Goal: Task Accomplishment & Management: Manage account settings

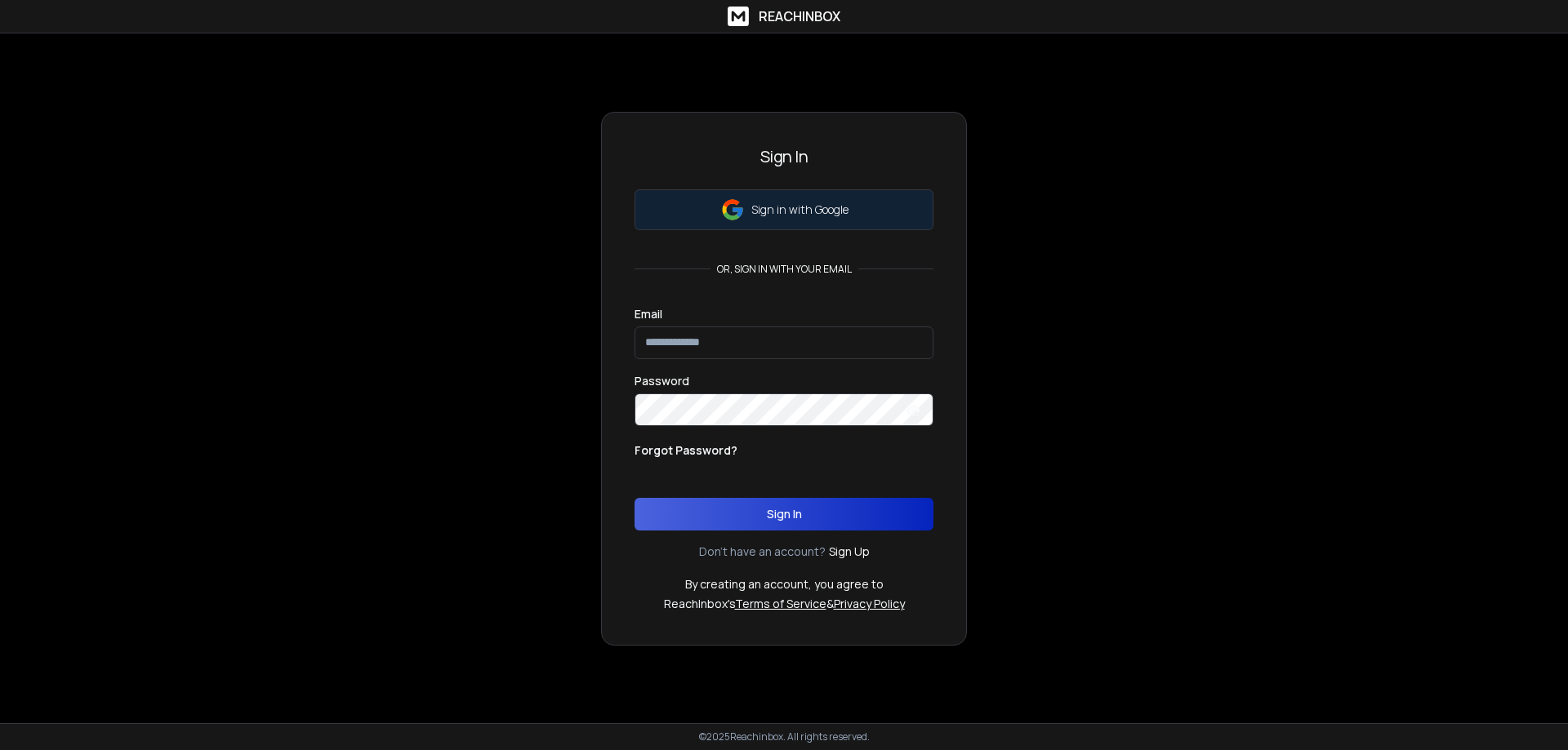
click at [734, 217] on icon at bounding box center [730, 216] width 16 height 8
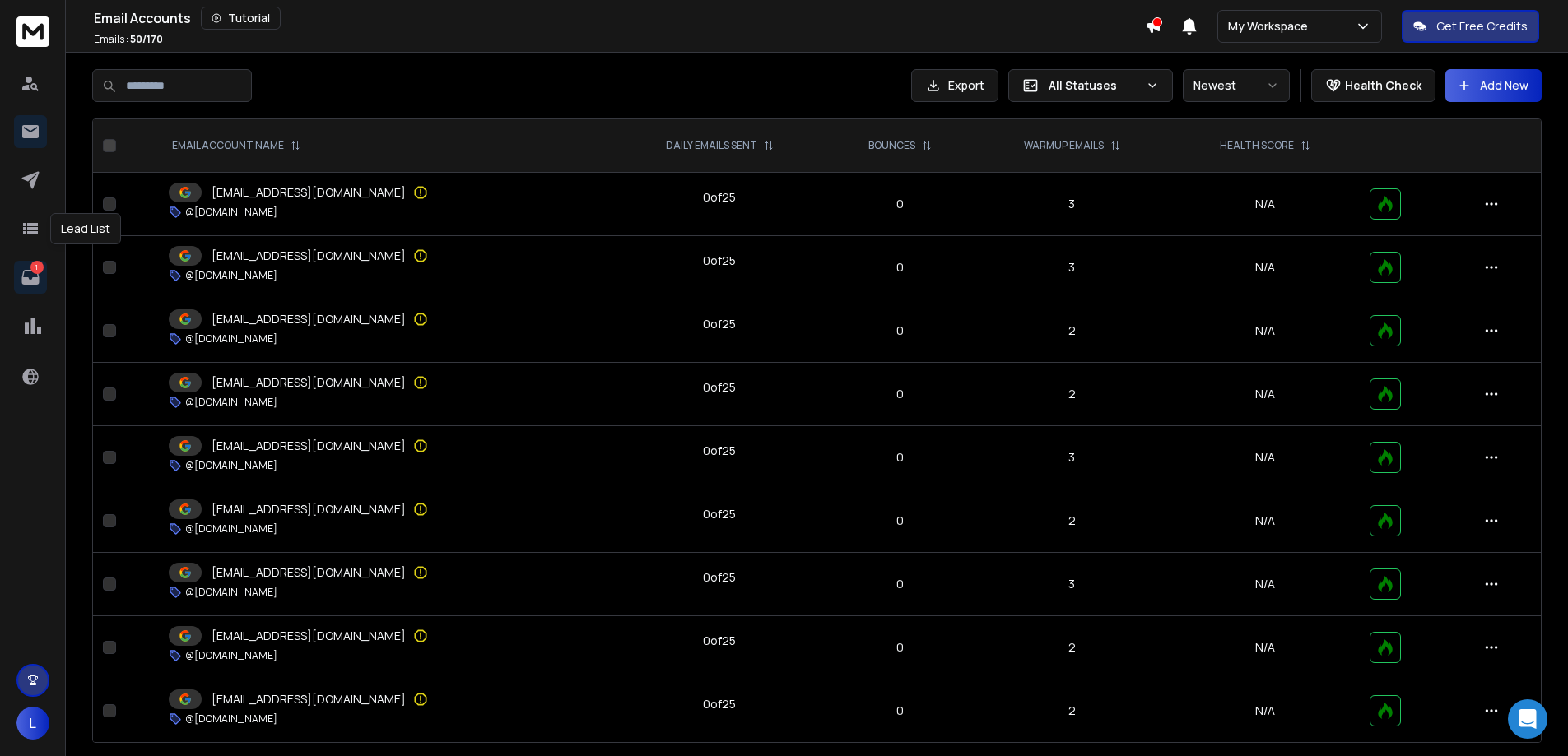
click at [32, 278] on icon at bounding box center [30, 277] width 17 height 15
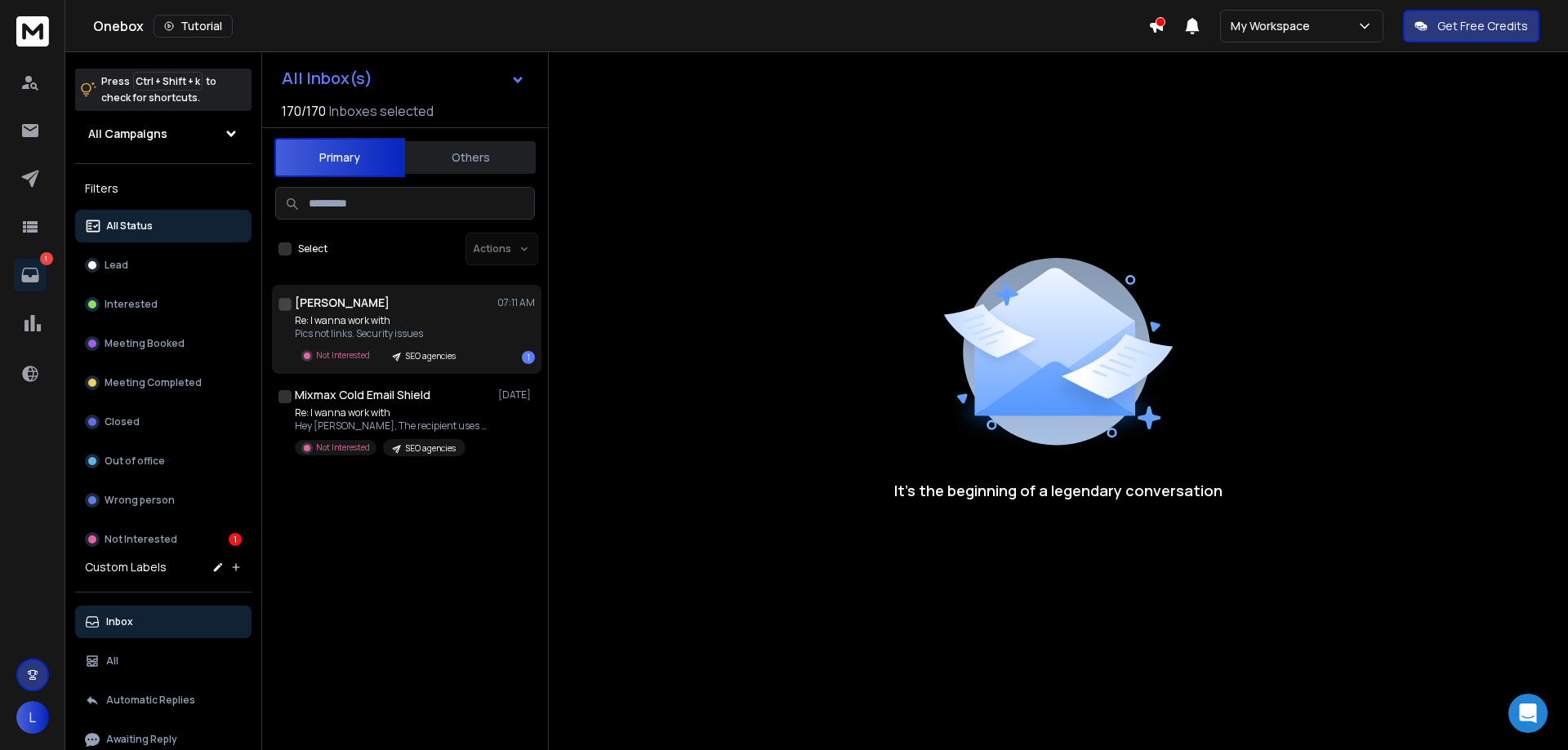
click at [357, 324] on p "Re: I wanna work with" at bounding box center [380, 321] width 170 height 13
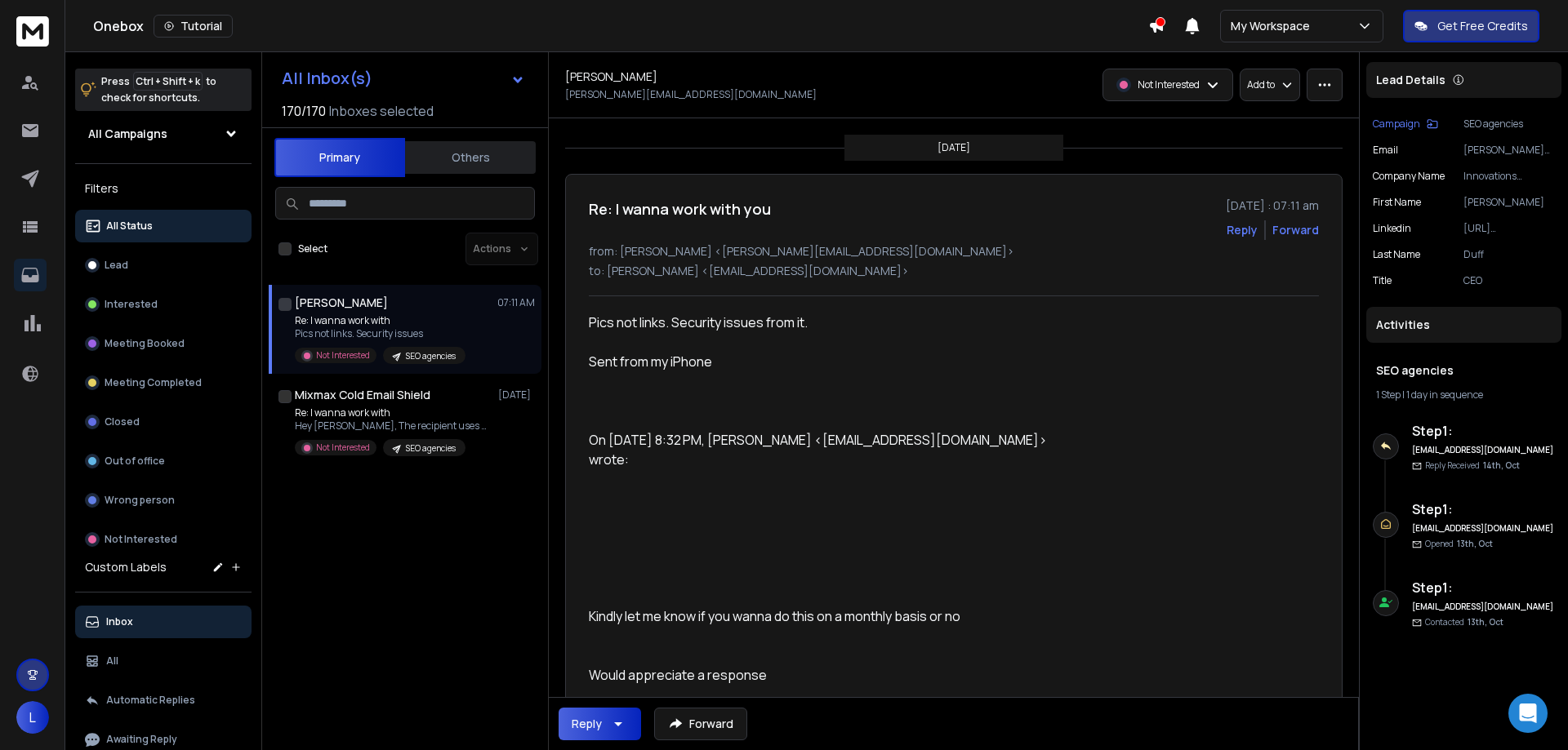
click at [1207, 82] on icon at bounding box center [1212, 85] width 13 height 13
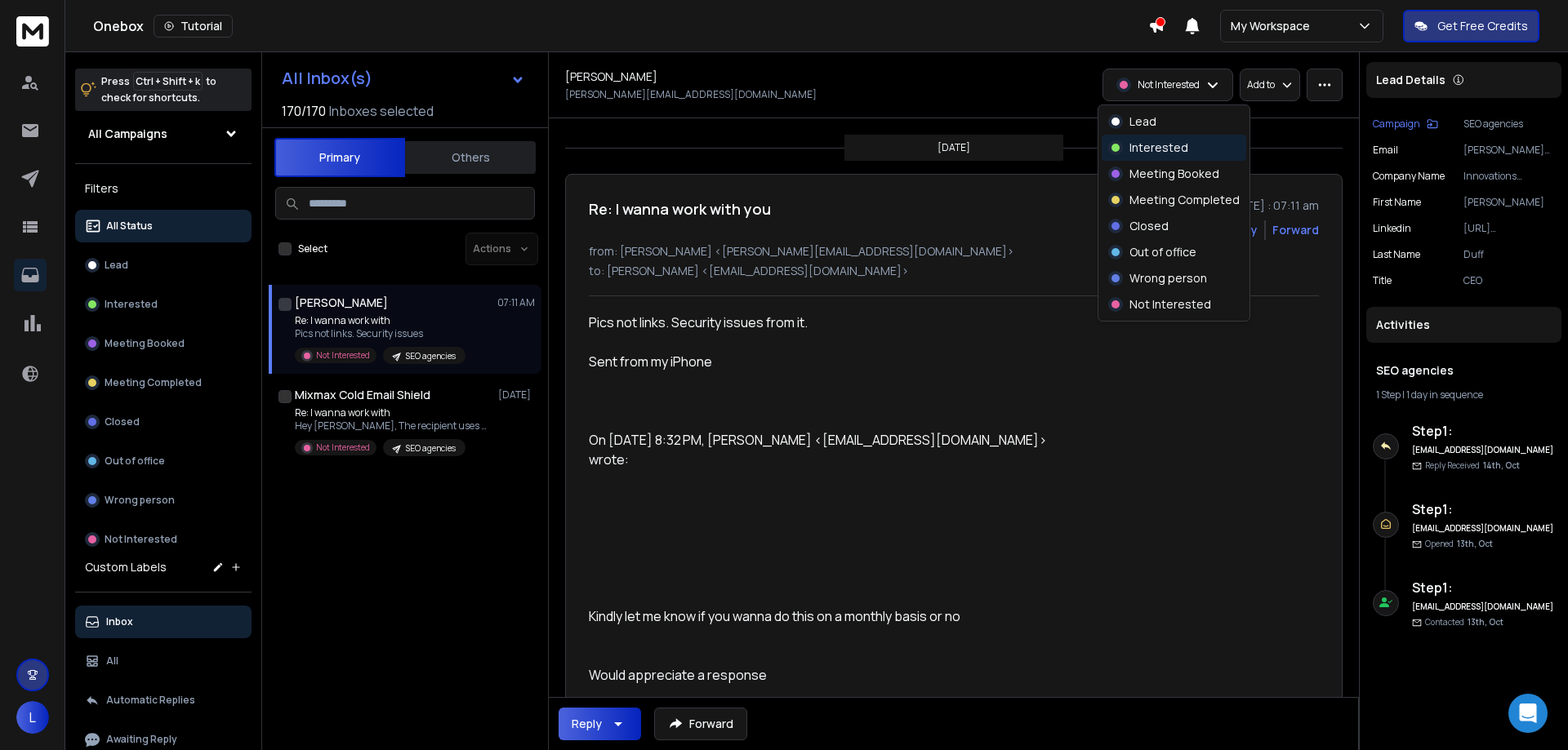
click at [1160, 142] on p "Interested" at bounding box center [1158, 148] width 58 height 16
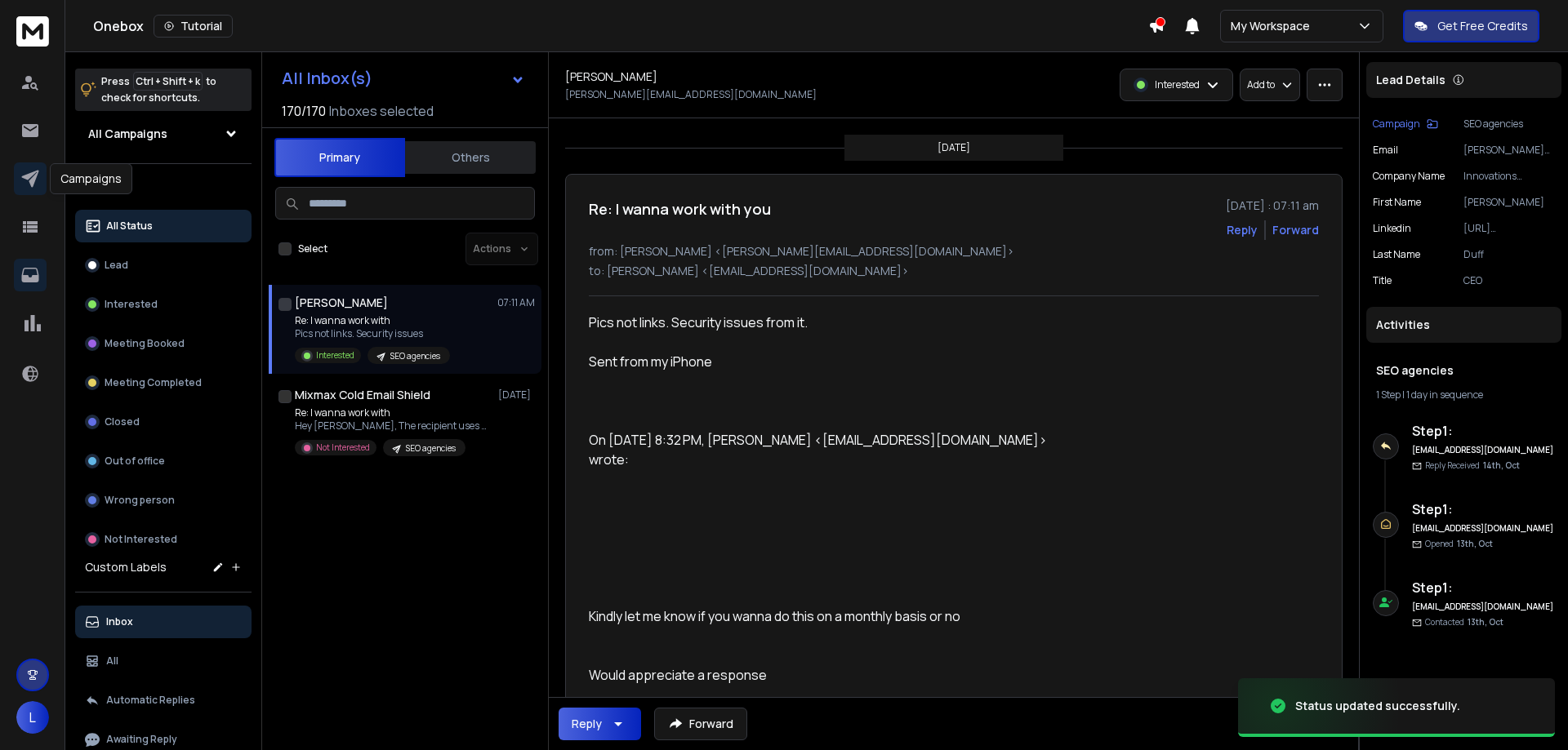
click at [30, 179] on icon at bounding box center [30, 179] width 20 height 20
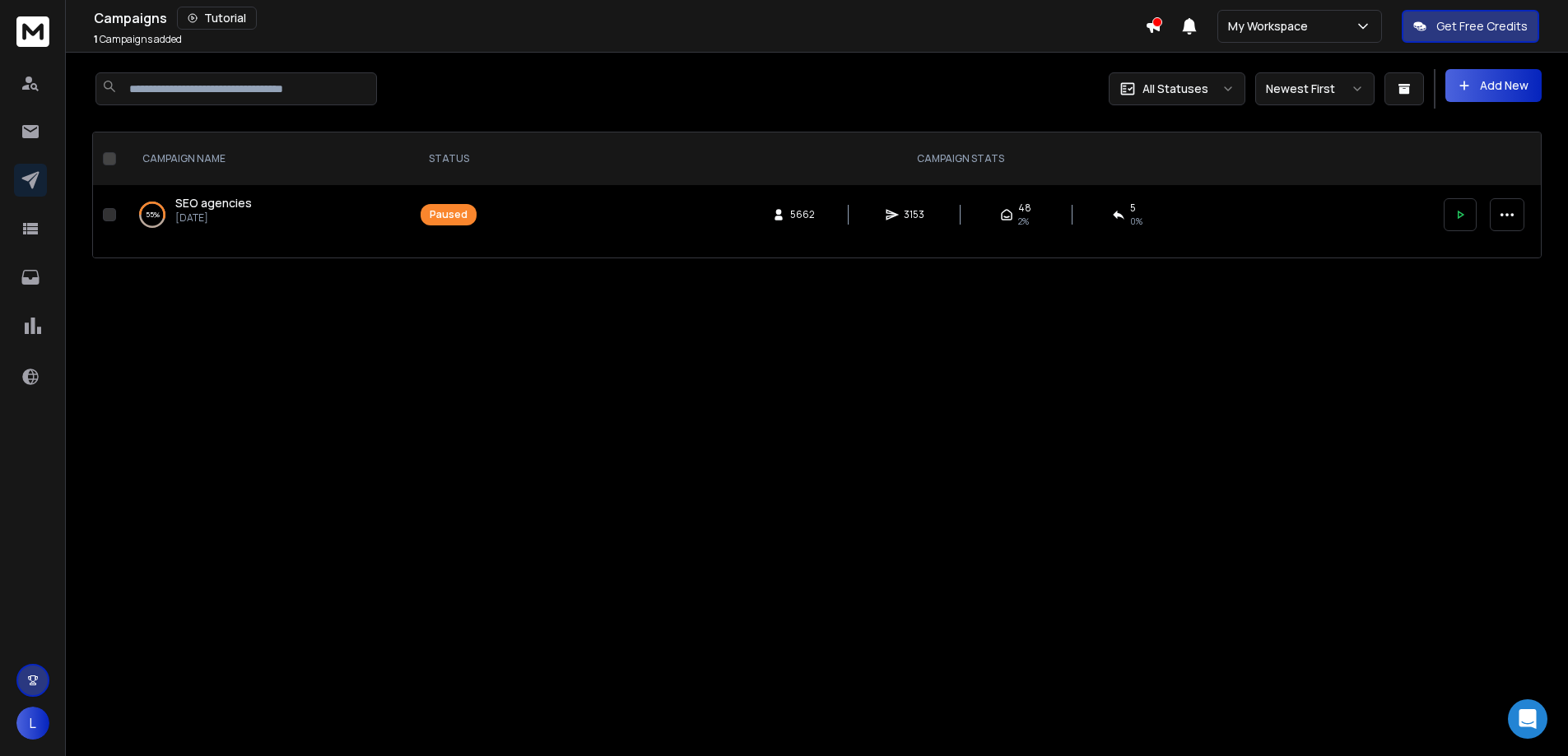
click at [975, 365] on div "Campaigns 1 Campaigns Added All Statuses Newest First Add New CAMPAIGN NAME STA…" at bounding box center [817, 446] width 1449 height 756
click at [31, 112] on div at bounding box center [33, 232] width 38 height 333
click at [27, 123] on icon at bounding box center [31, 132] width 20 height 20
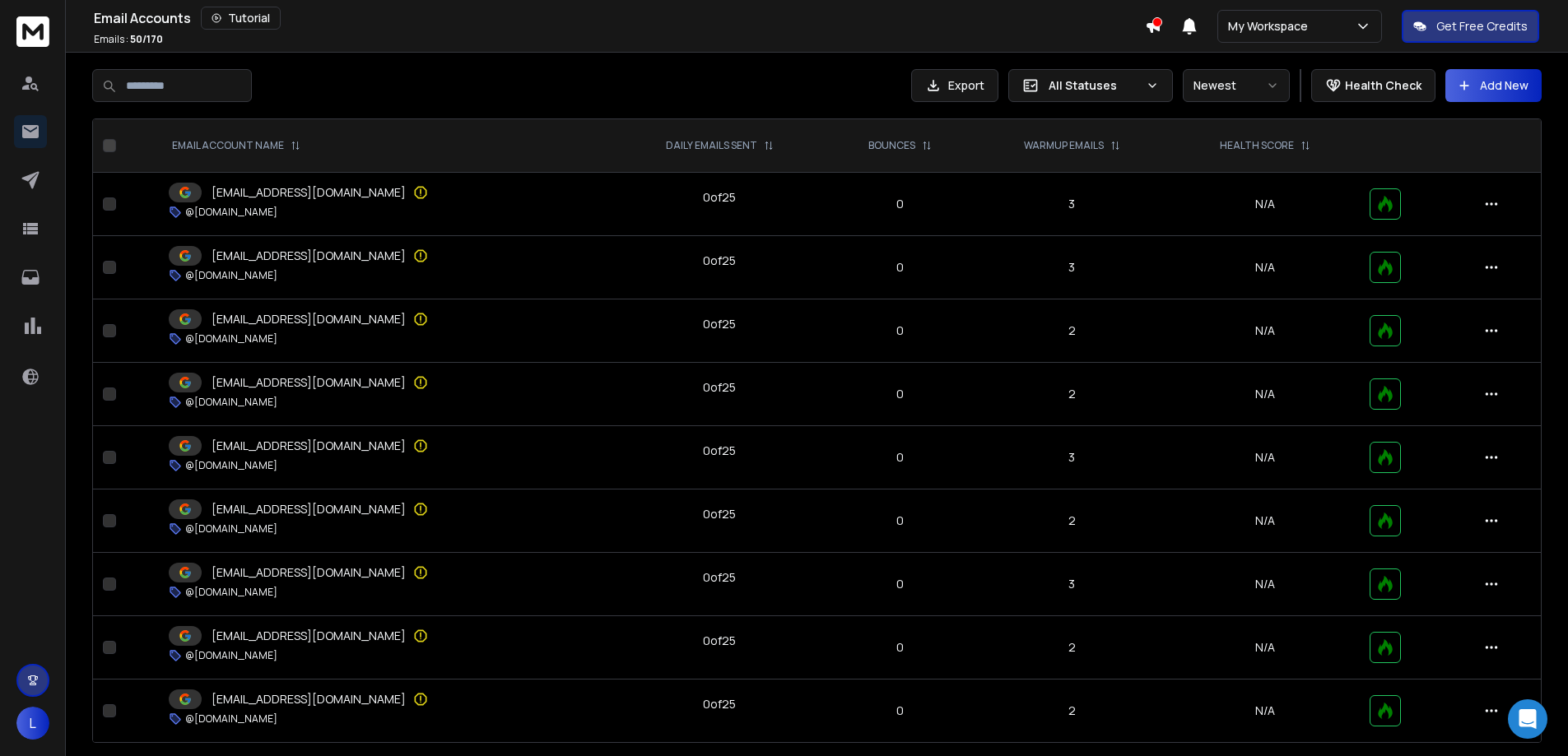
click at [1098, 85] on p "All Statuses" at bounding box center [1093, 85] width 90 height 17
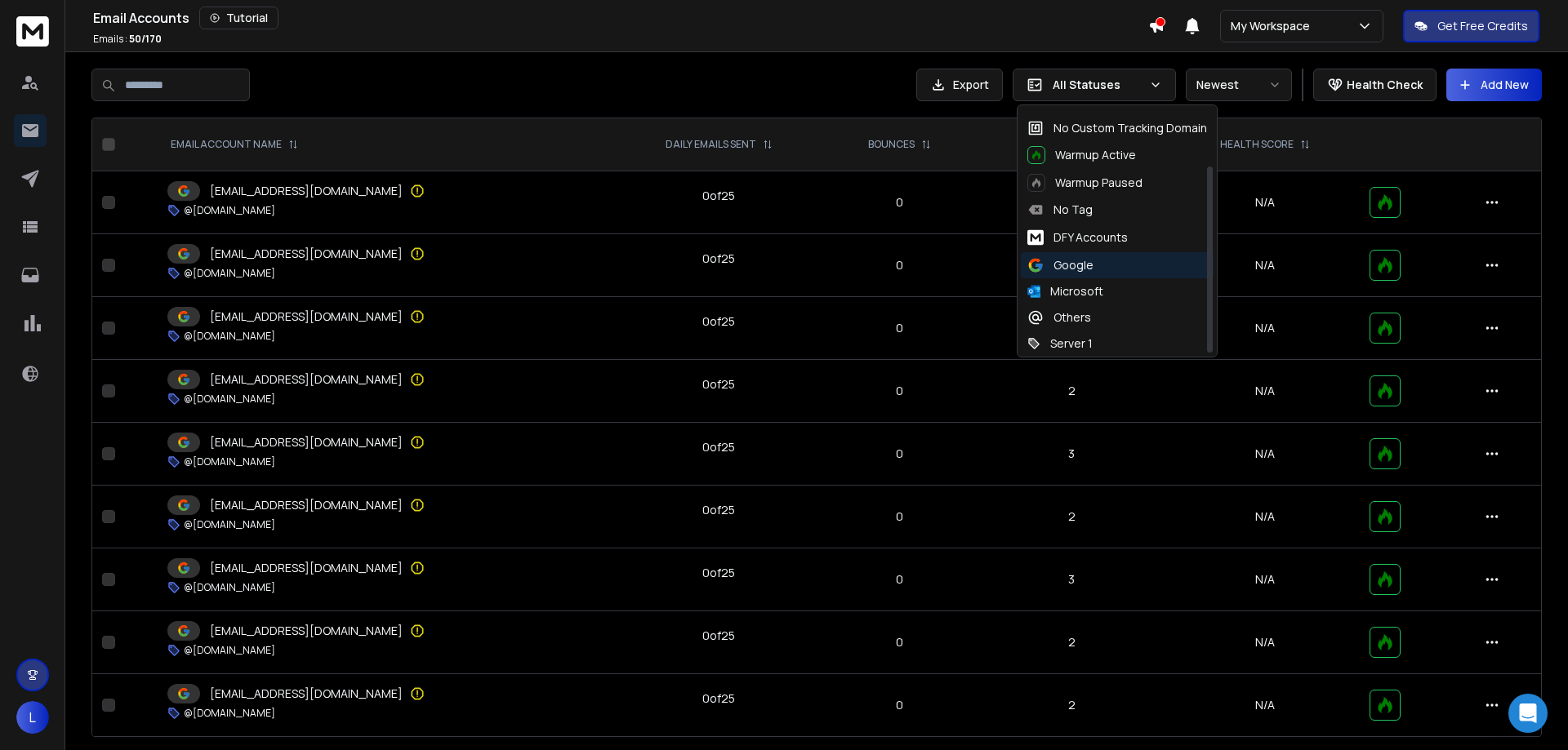
scroll to position [75, 0]
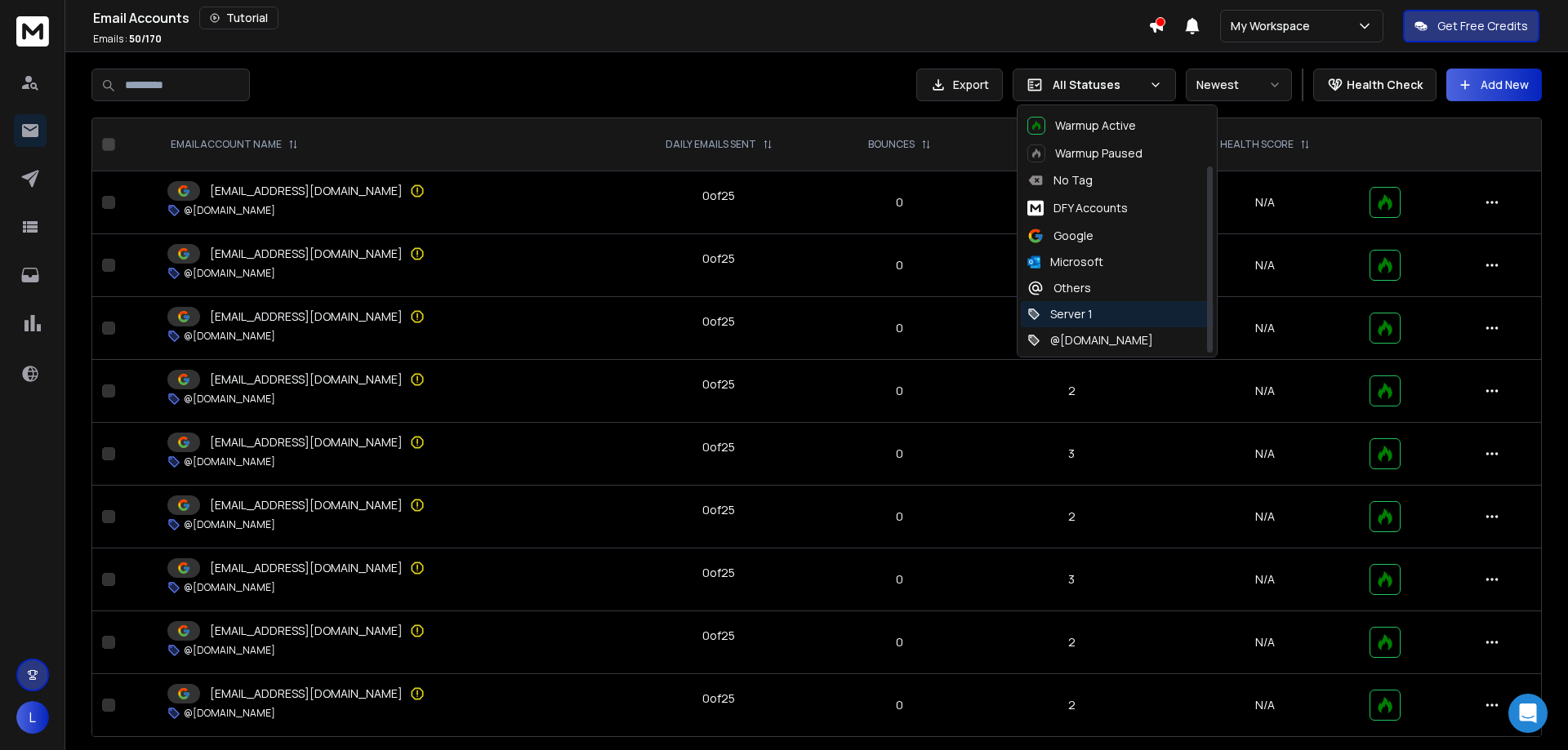
click at [1076, 319] on div "Server 1" at bounding box center [1059, 314] width 65 height 16
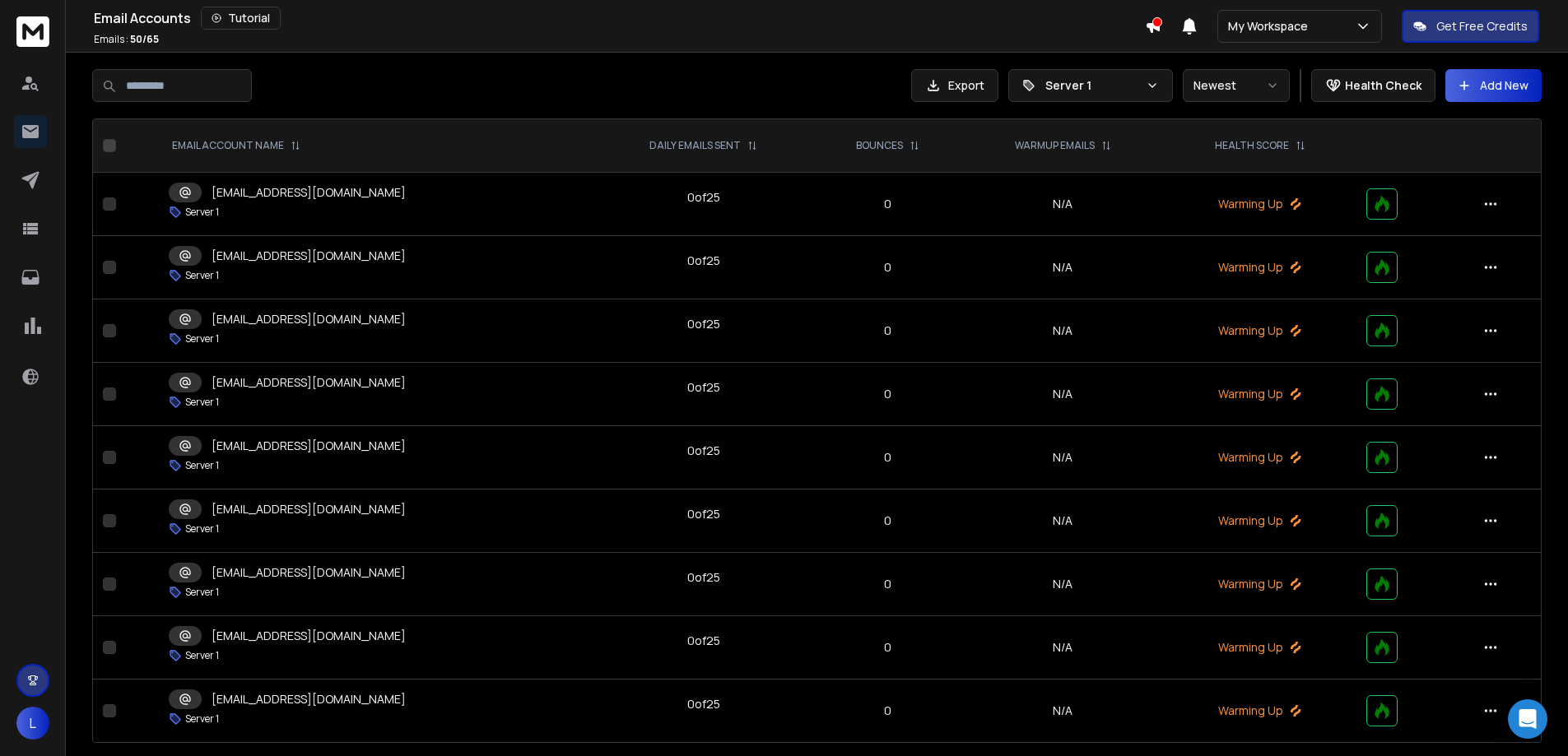
click at [438, 196] on div "team@fasterscaling.com" at bounding box center [375, 193] width 414 height 20
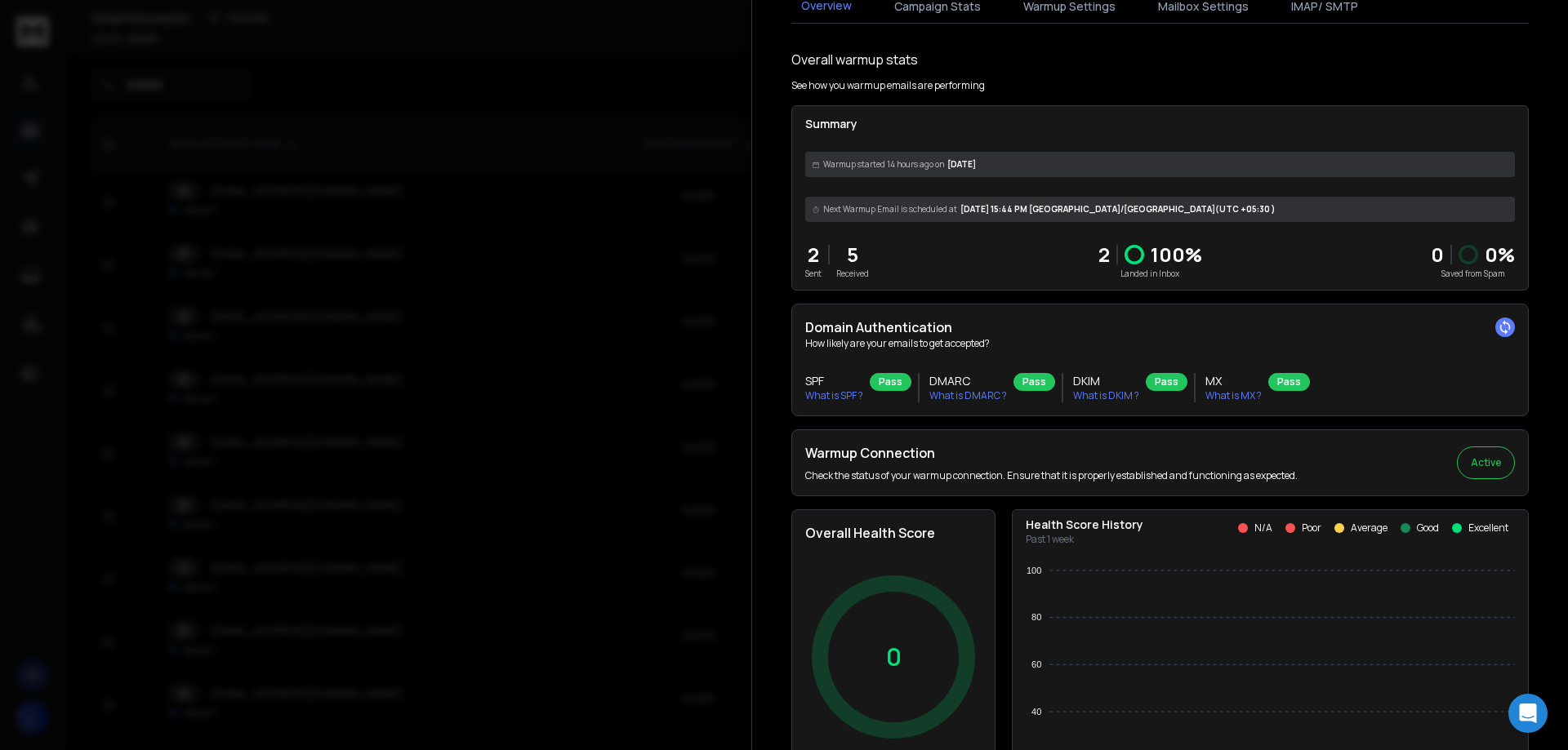
scroll to position [0, 0]
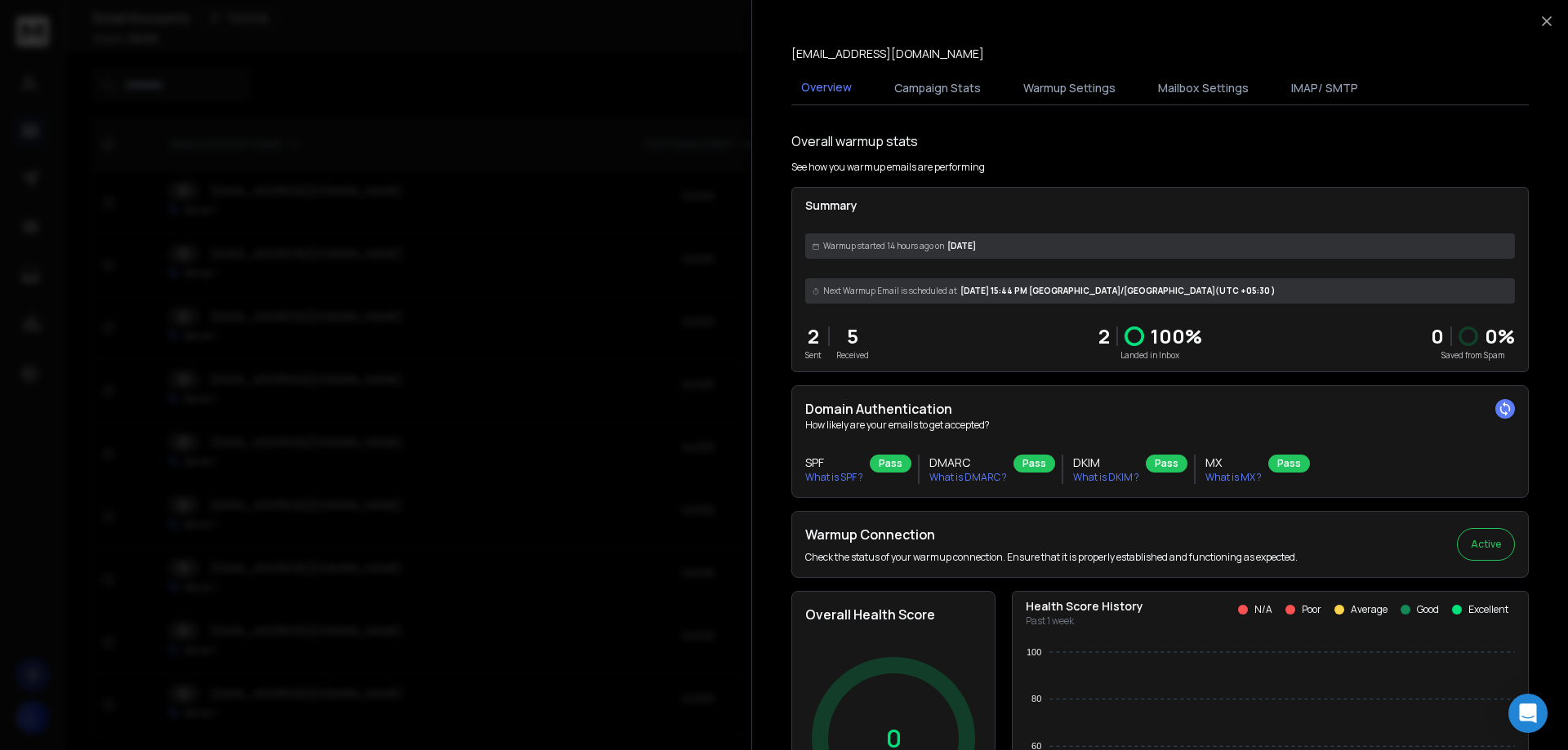
click at [1052, 87] on button "Warmup Settings" at bounding box center [1069, 88] width 112 height 36
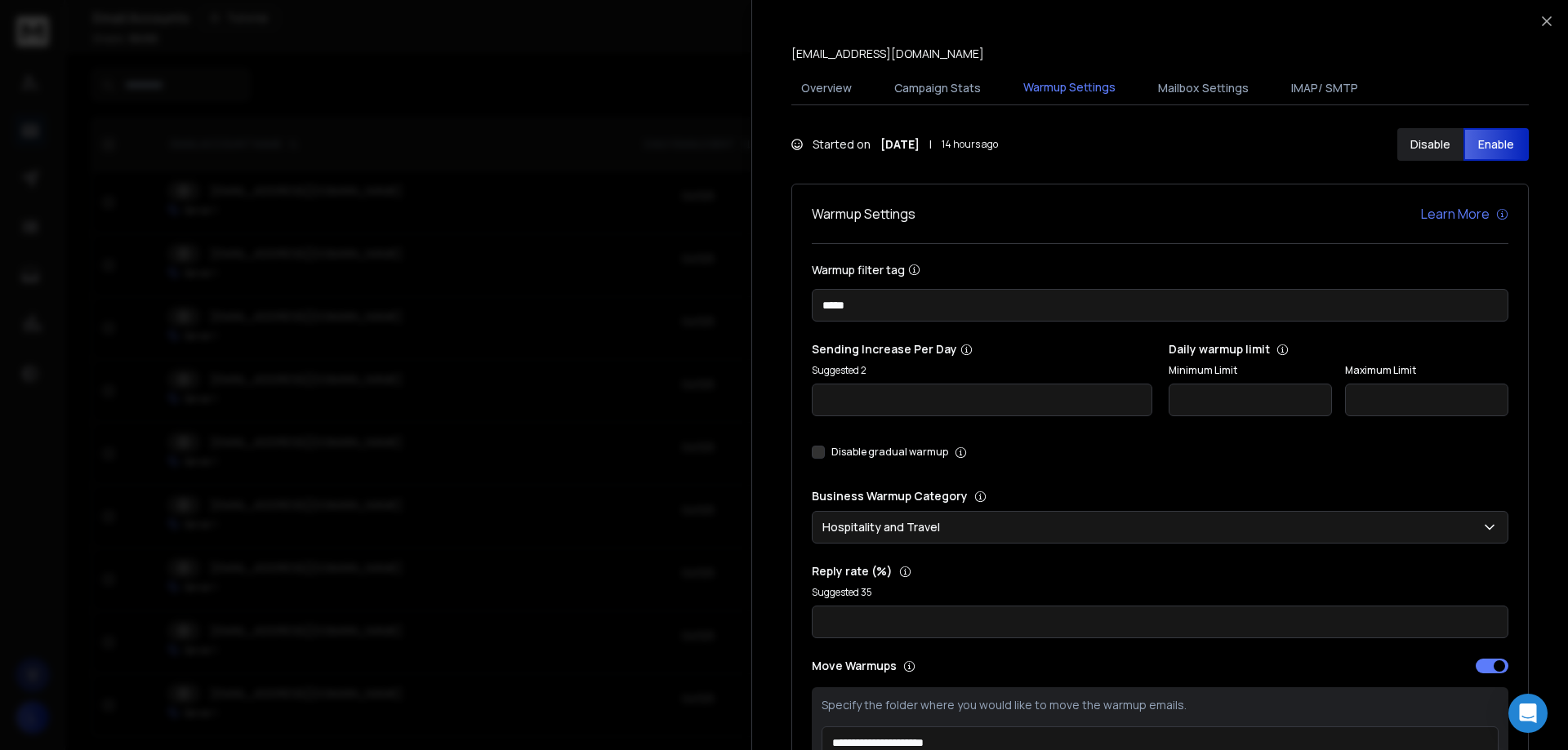
scroll to position [262, 0]
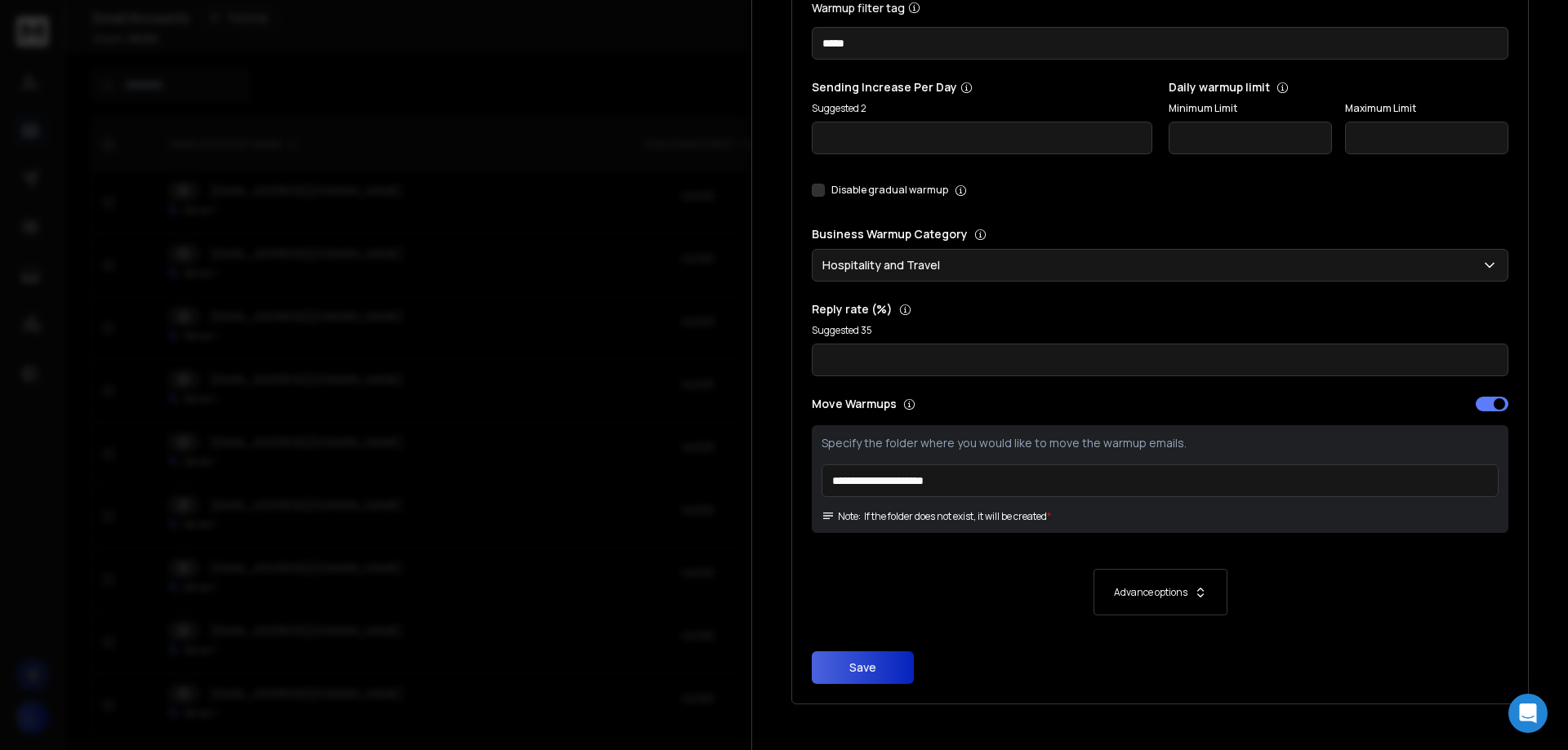
click at [1178, 596] on p "Advance options" at bounding box center [1150, 593] width 73 height 13
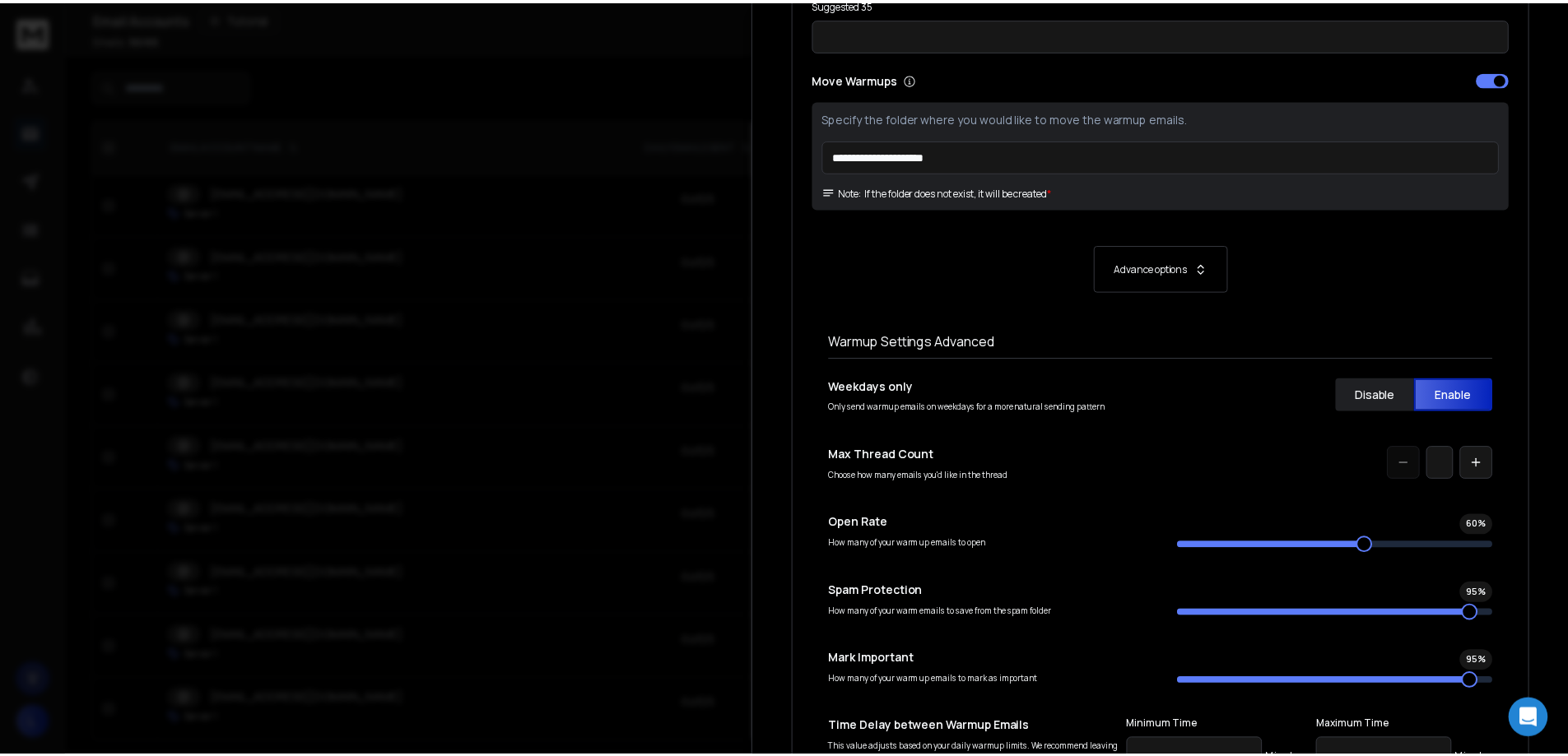
scroll to position [676, 0]
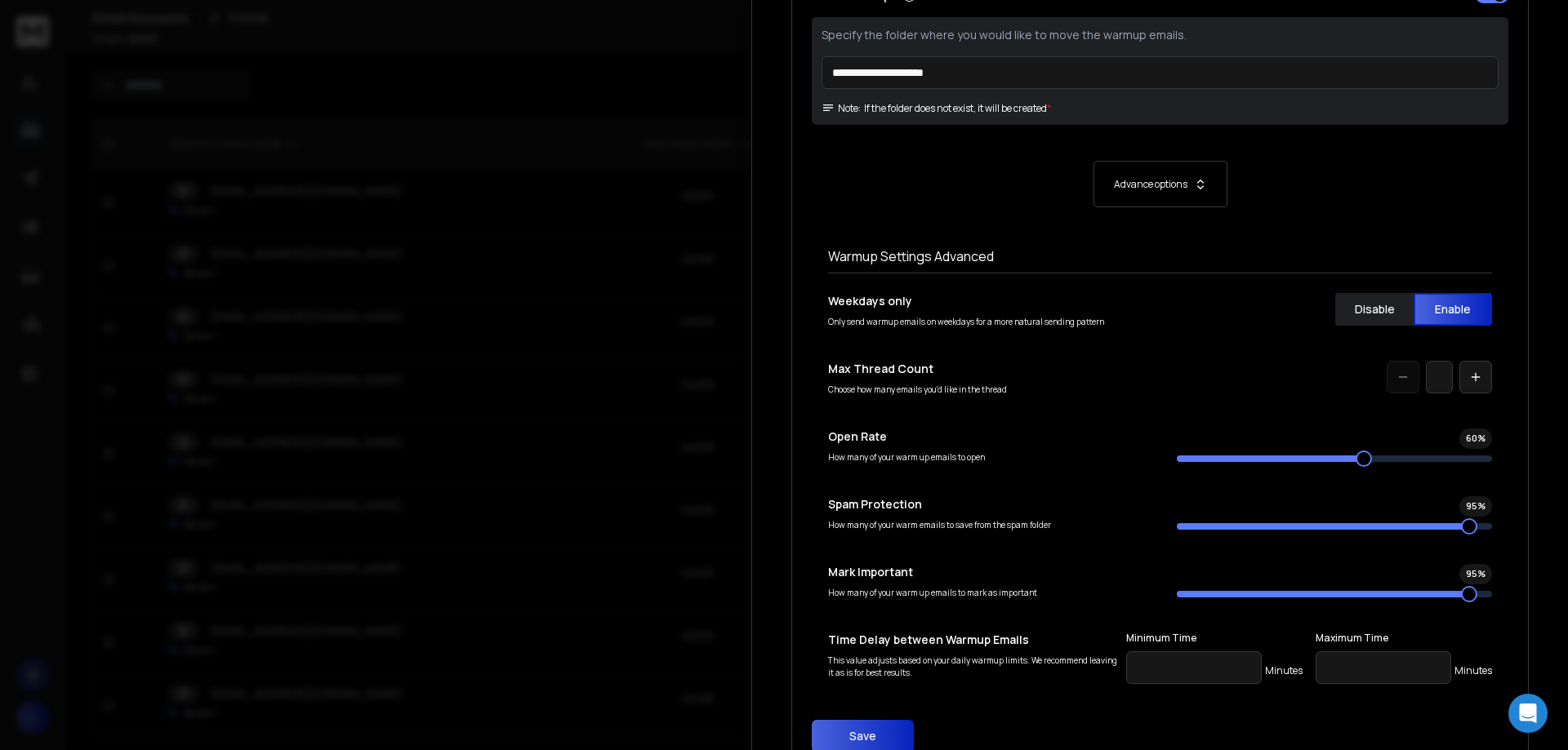
click at [559, 350] on div at bounding box center [784, 375] width 1568 height 750
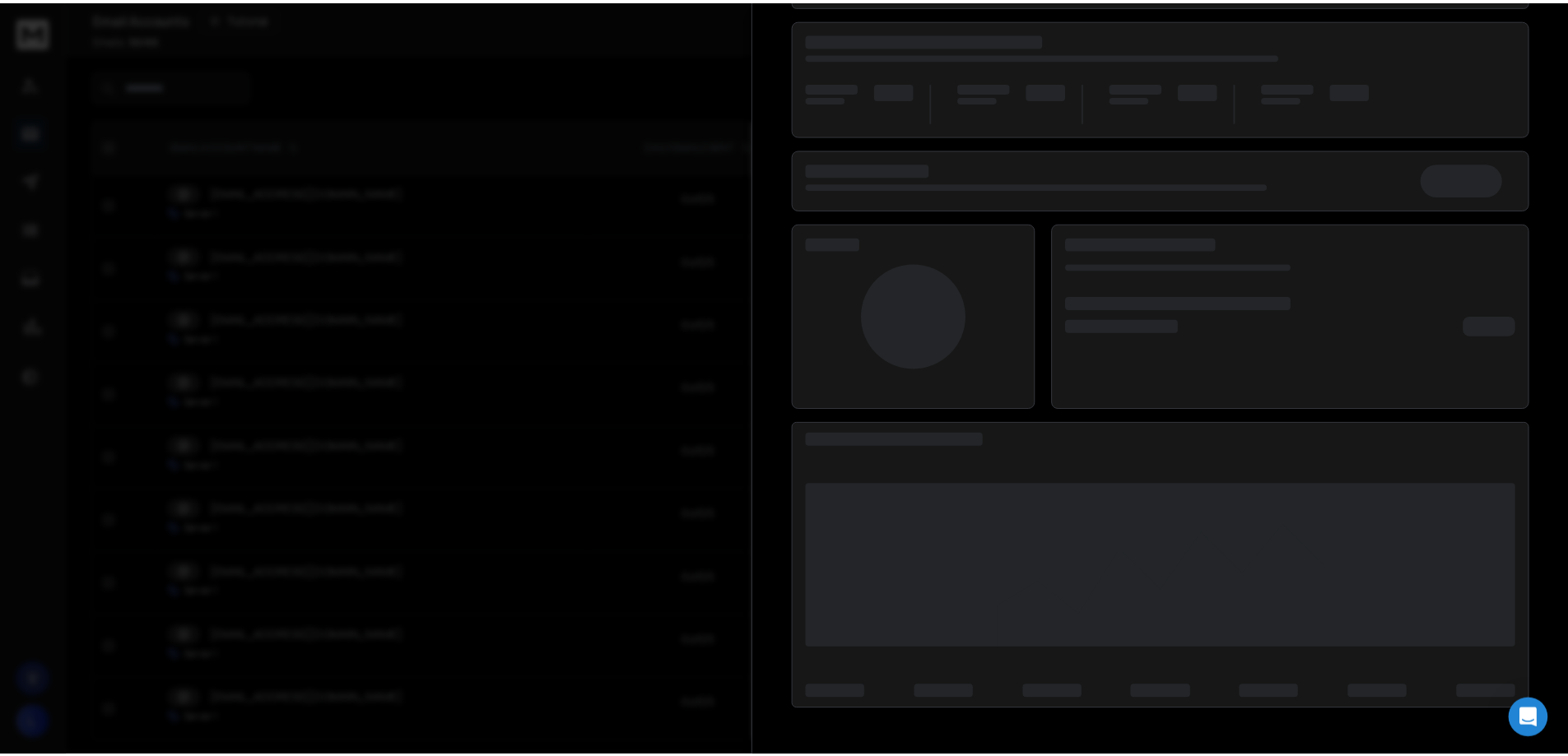
scroll to position [329, 0]
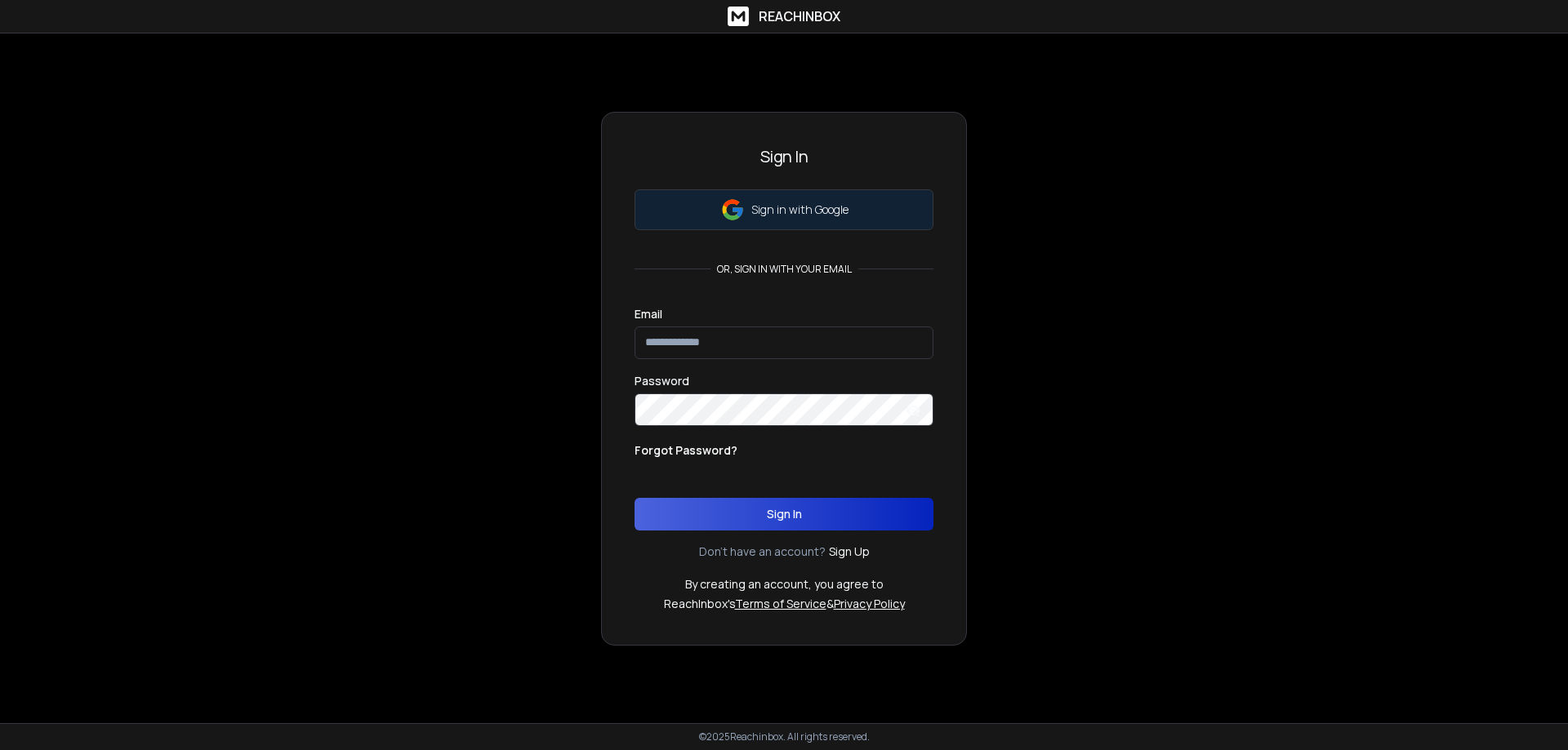
click at [726, 202] on icon at bounding box center [730, 203] width 16 height 8
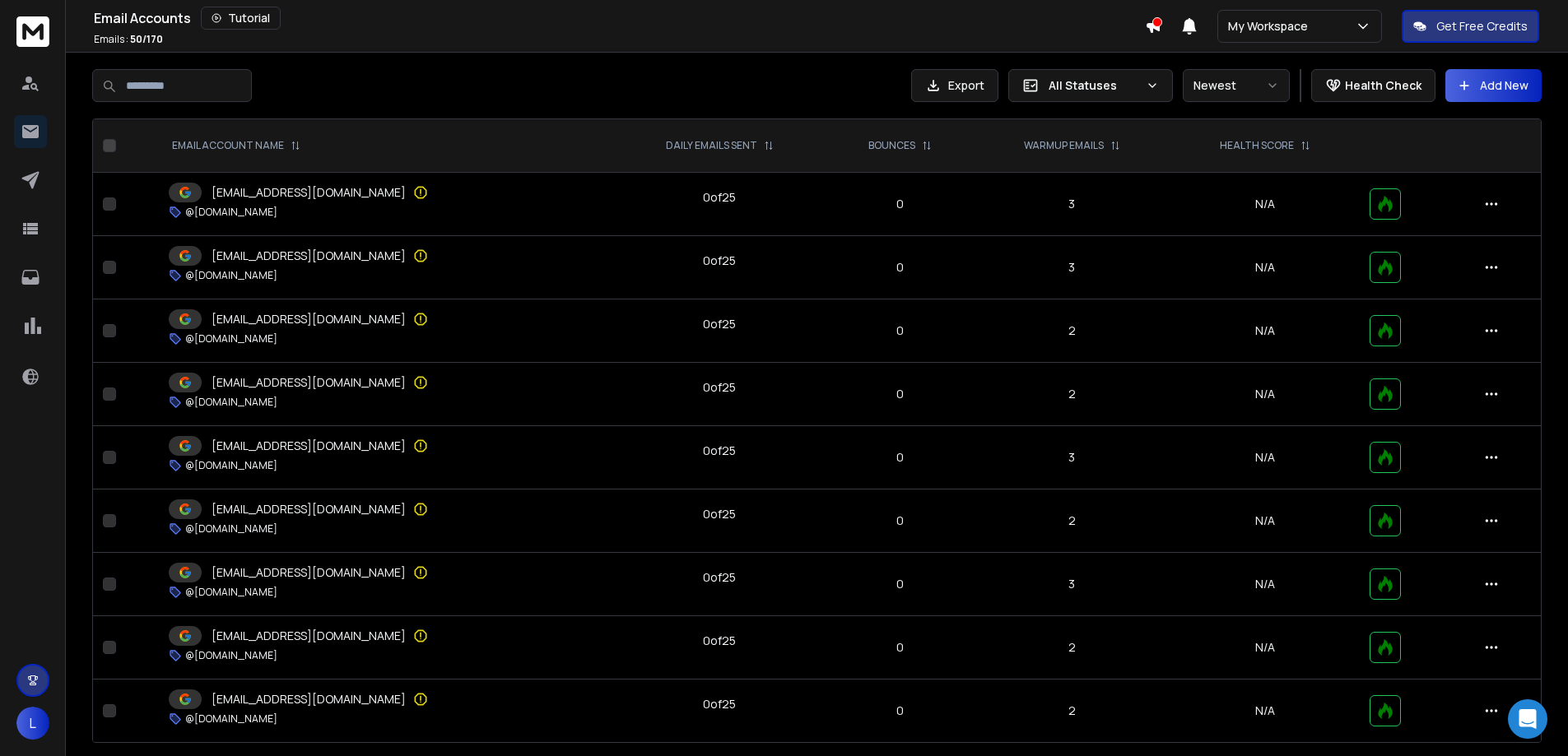
click at [1074, 76] on div "All Statuses" at bounding box center [1091, 85] width 164 height 33
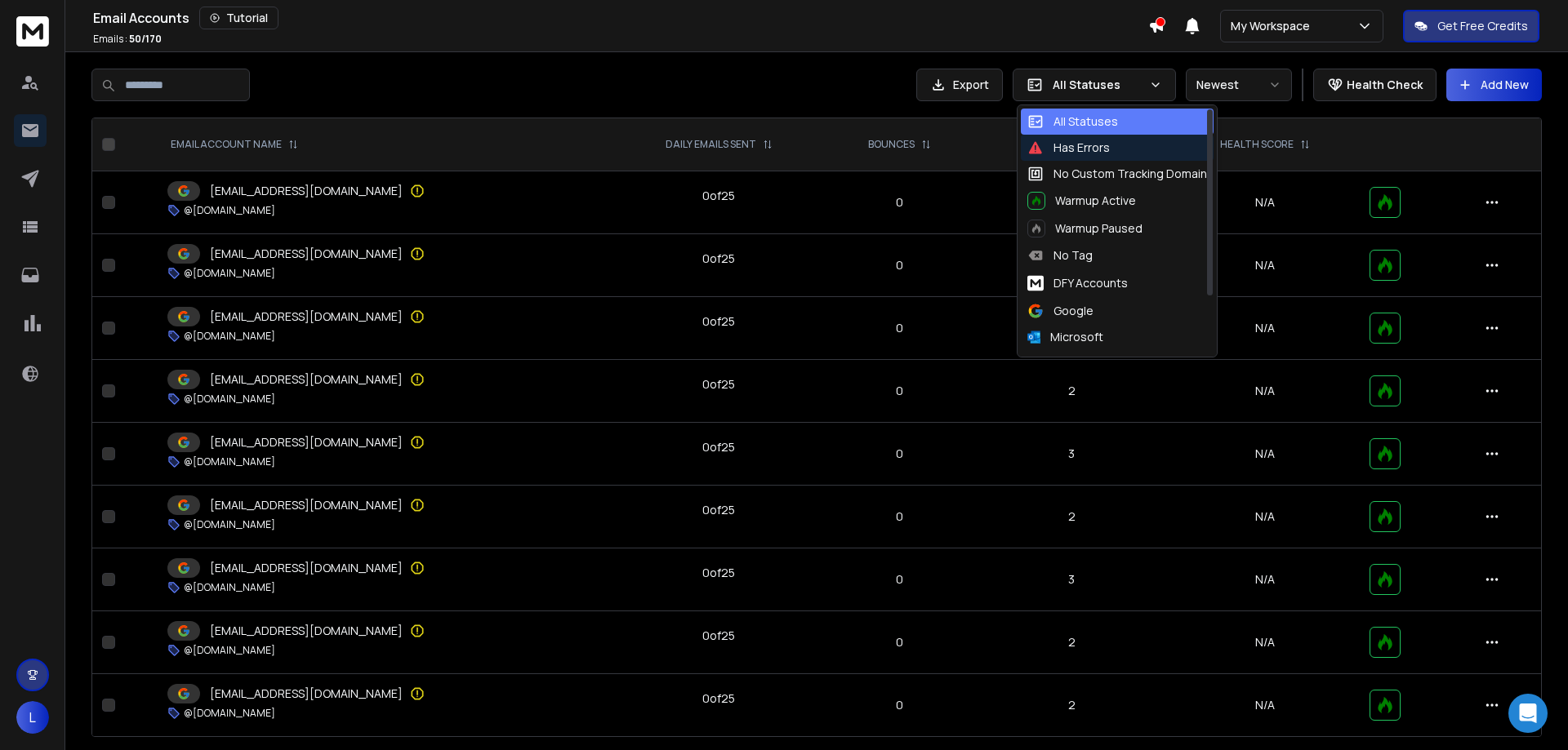
click at [413, 82] on div at bounding box center [498, 85] width 814 height 33
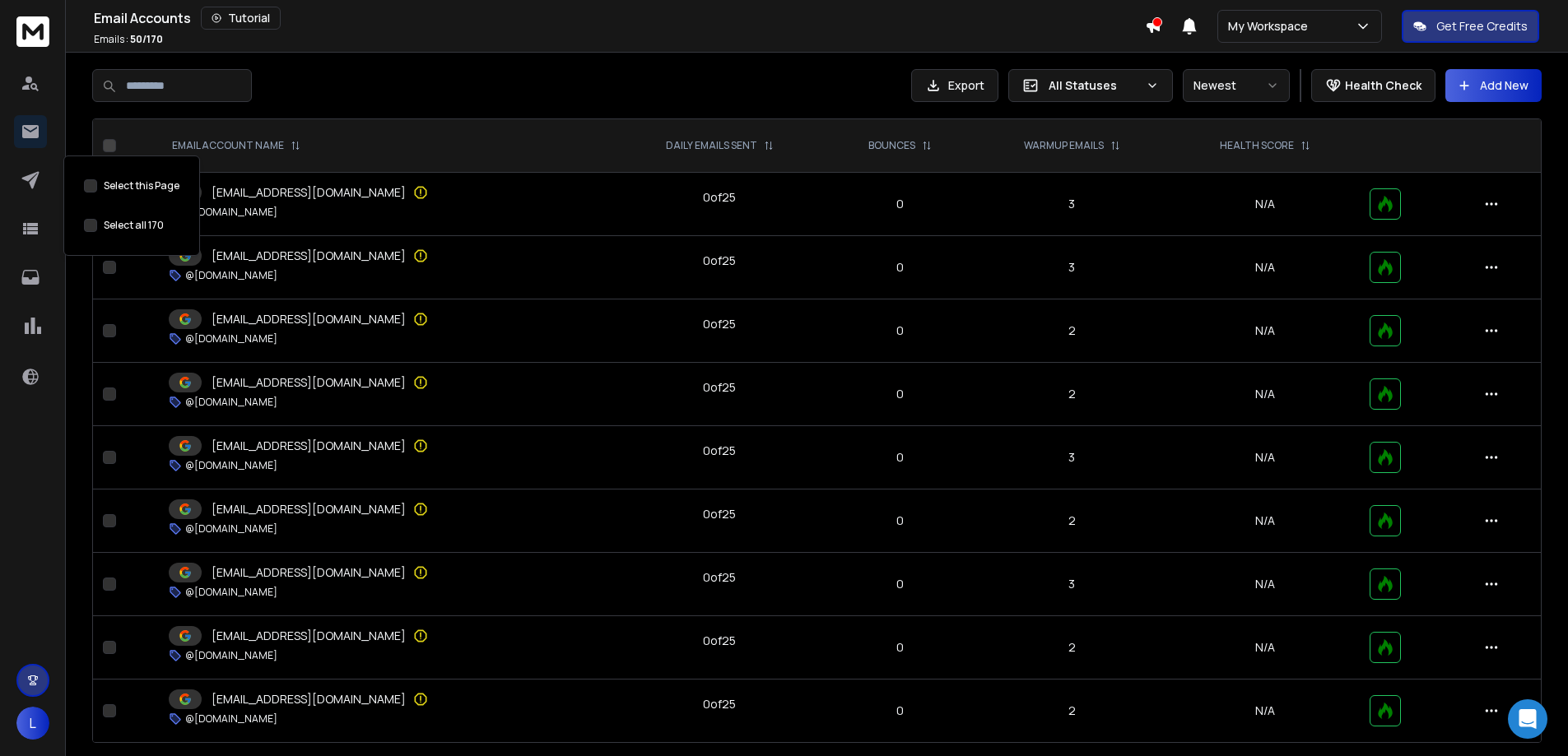
click at [93, 226] on button "Select this Page" at bounding box center [90, 226] width 13 height 13
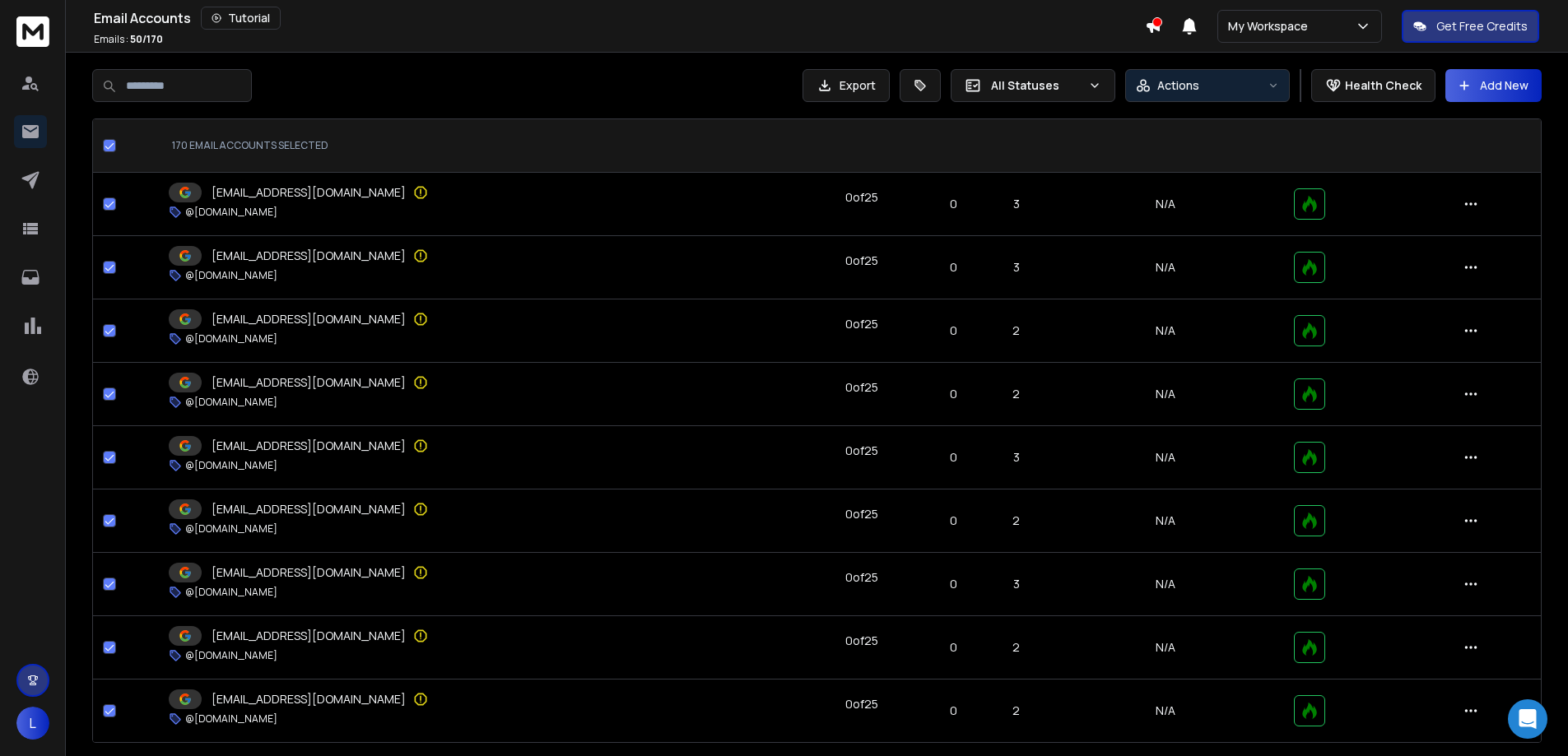
click at [1187, 83] on p "Actions" at bounding box center [1178, 85] width 42 height 17
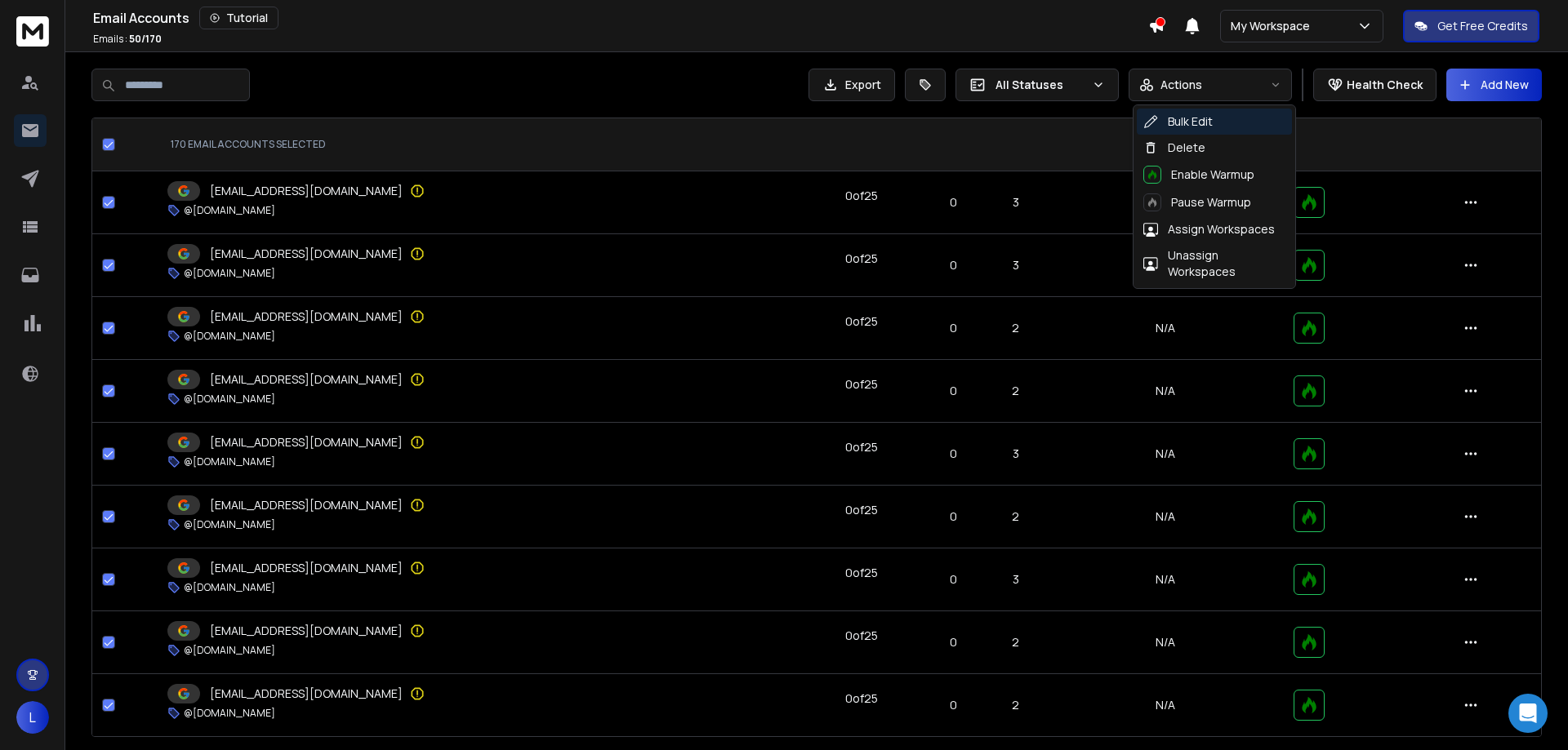
click at [1081, 86] on div "All Statuses" at bounding box center [1037, 85] width 163 height 33
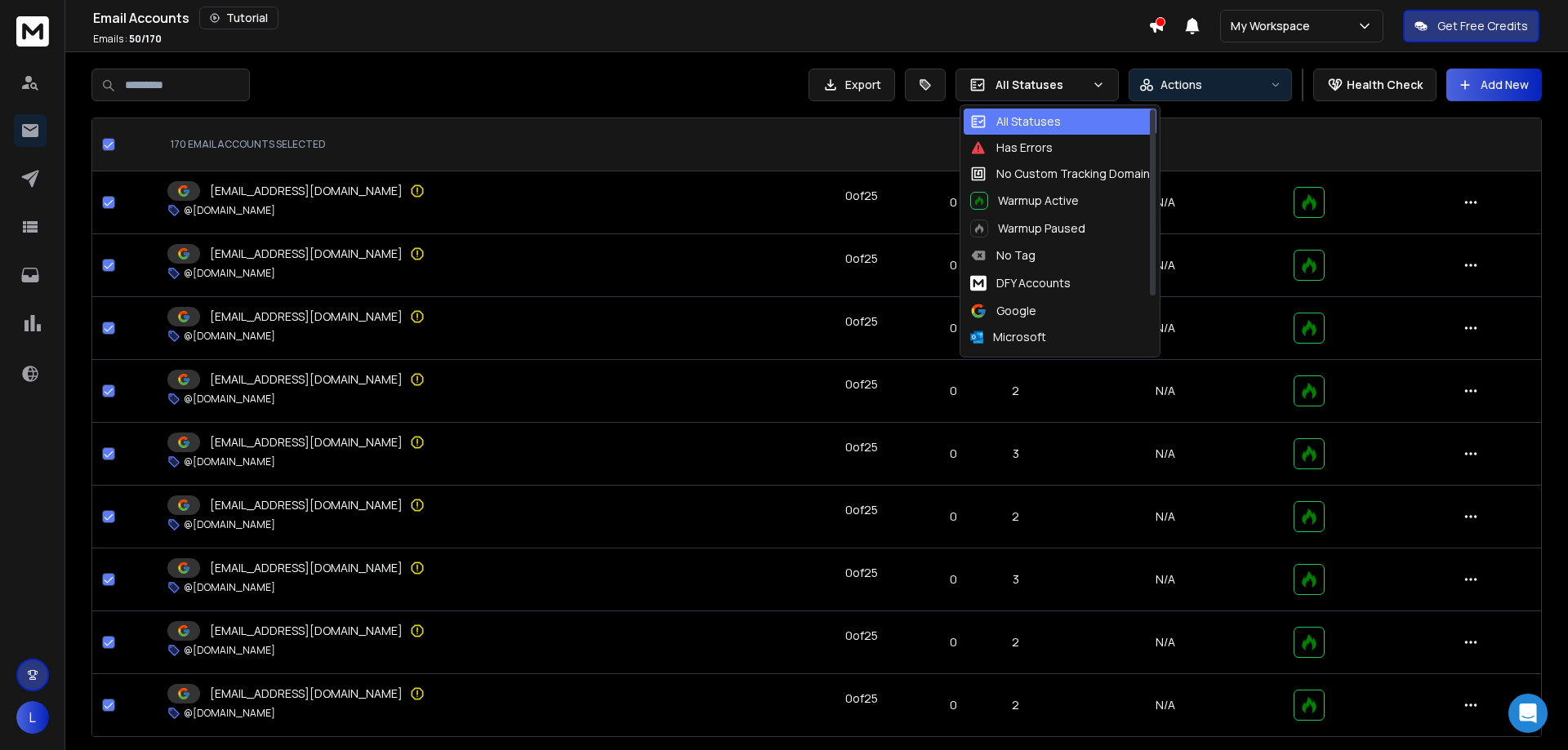
click at [1216, 95] on button "Actions" at bounding box center [1210, 85] width 163 height 33
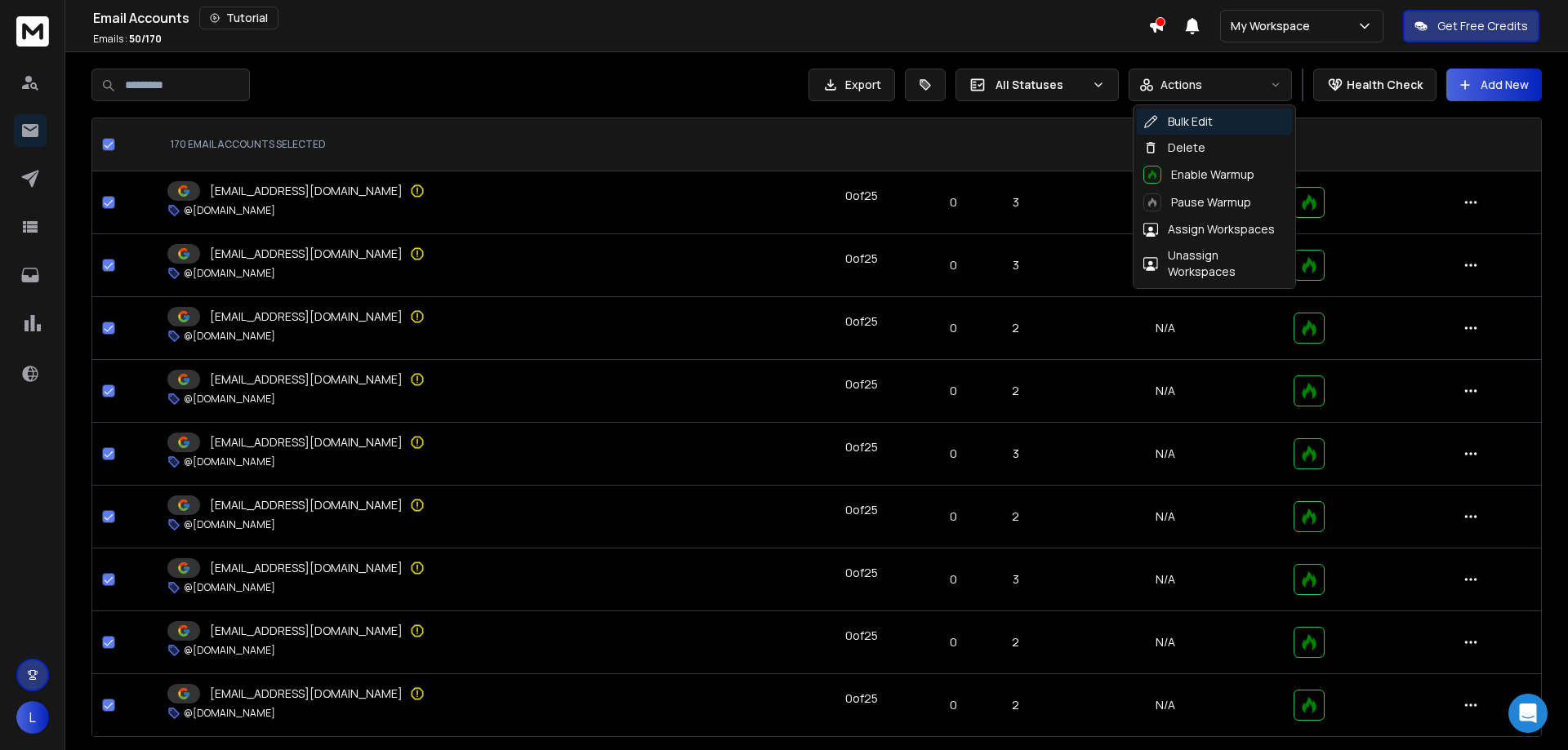
click at [1193, 109] on div "Bulk Edit" at bounding box center [1214, 122] width 155 height 26
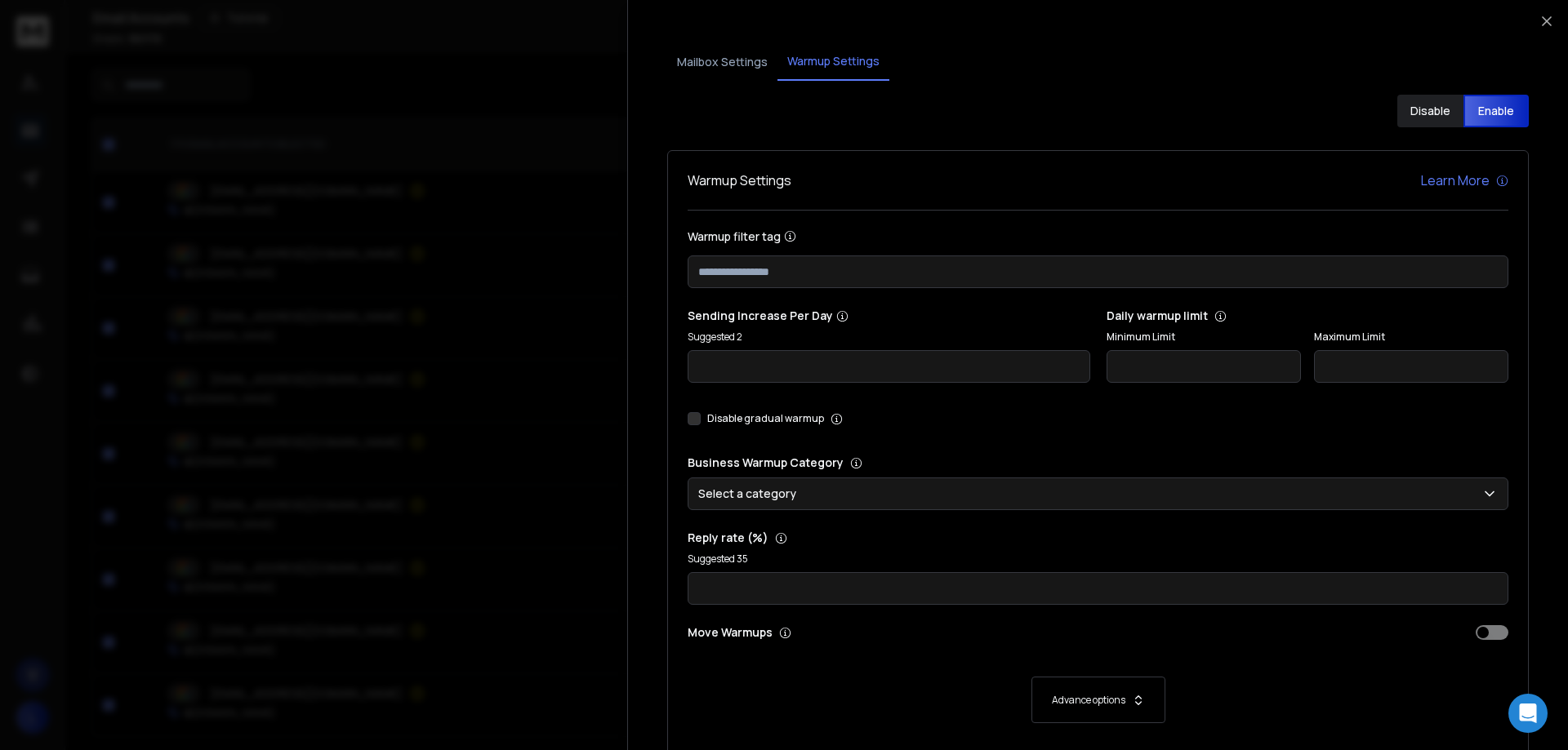
click at [842, 71] on button "Warmup Settings" at bounding box center [833, 63] width 112 height 38
click at [1099, 694] on p "Advance options" at bounding box center [1088, 701] width 73 height 13
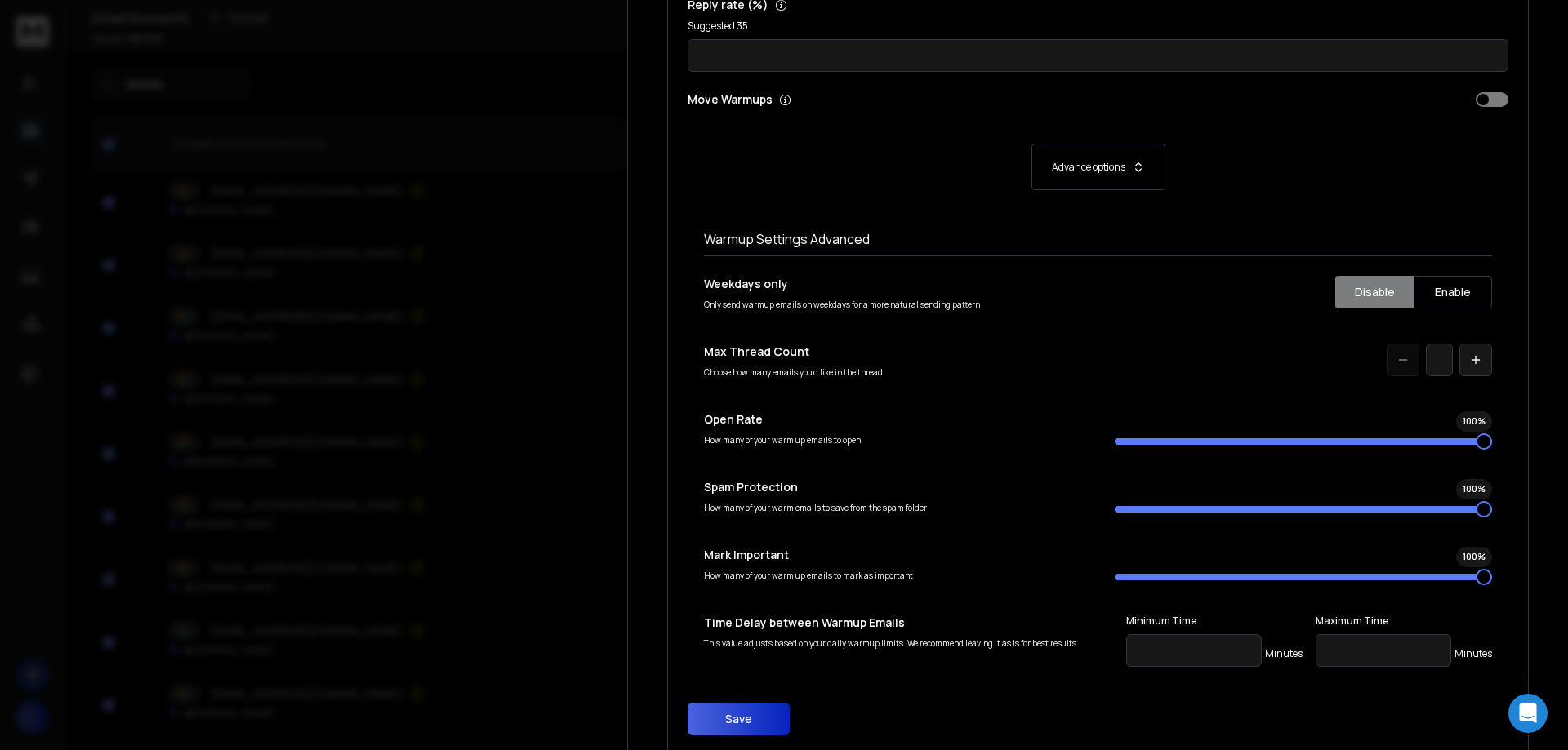
scroll to position [571, 0]
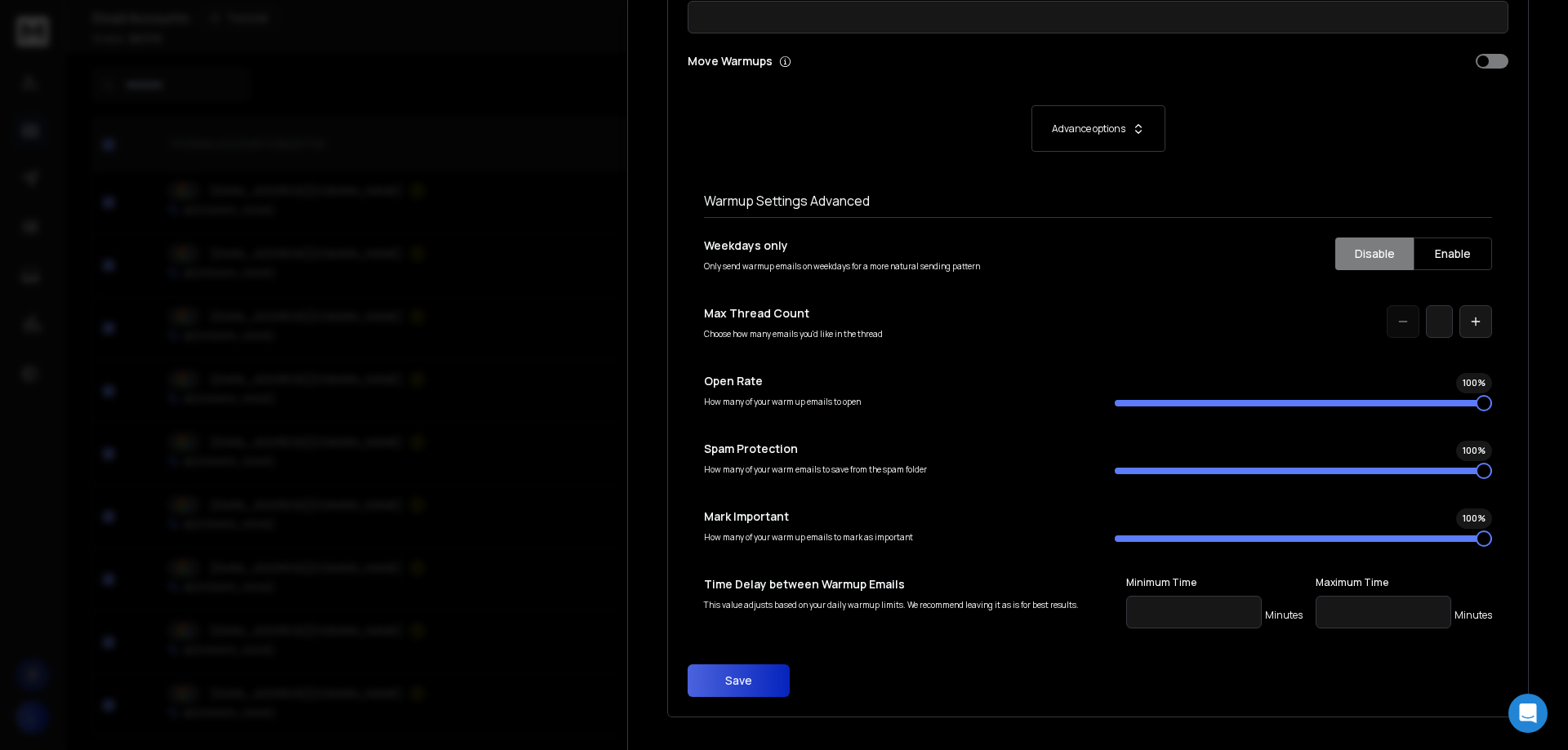
click at [434, 119] on div at bounding box center [784, 375] width 1568 height 750
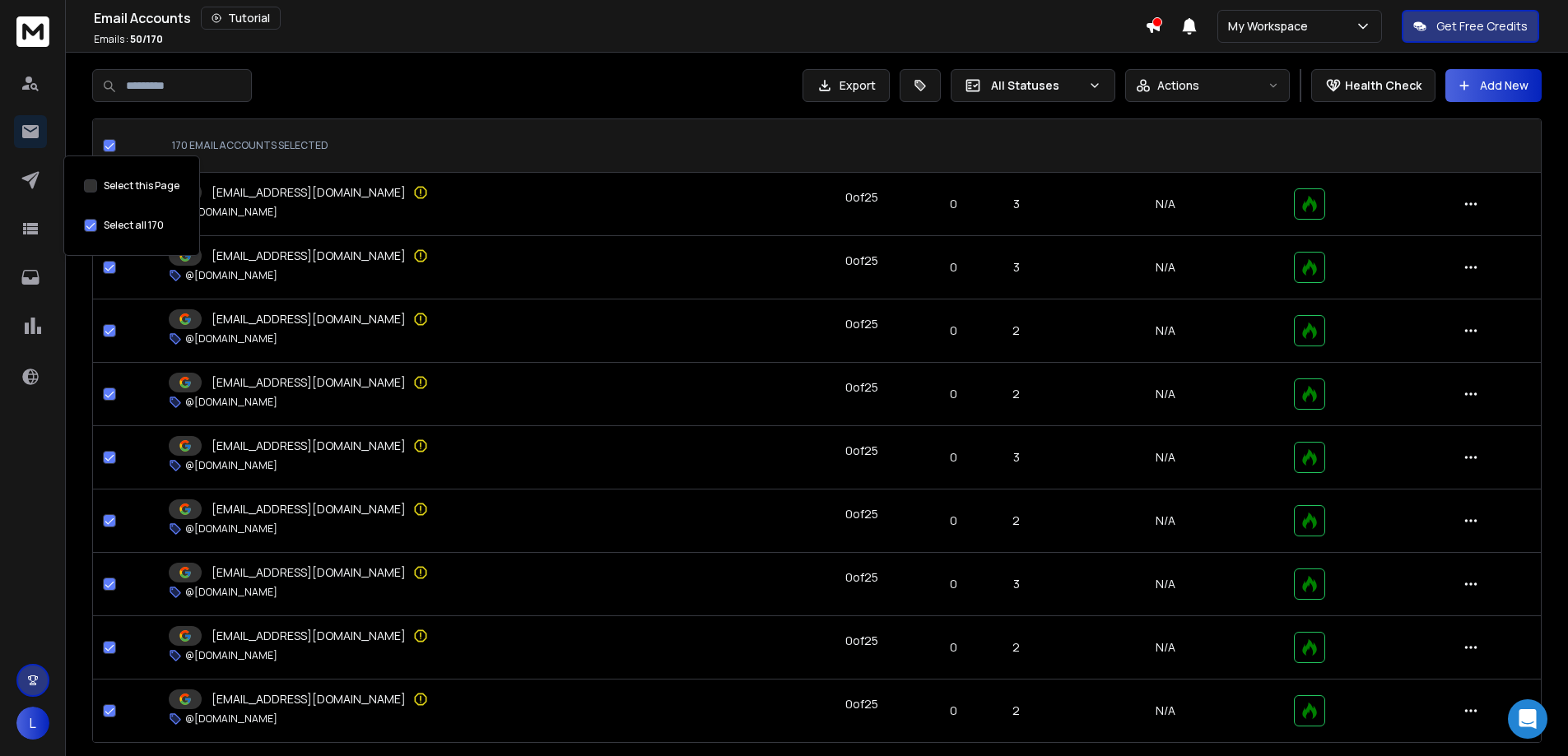
click at [110, 147] on button "Select this Page" at bounding box center [110, 146] width 13 height 13
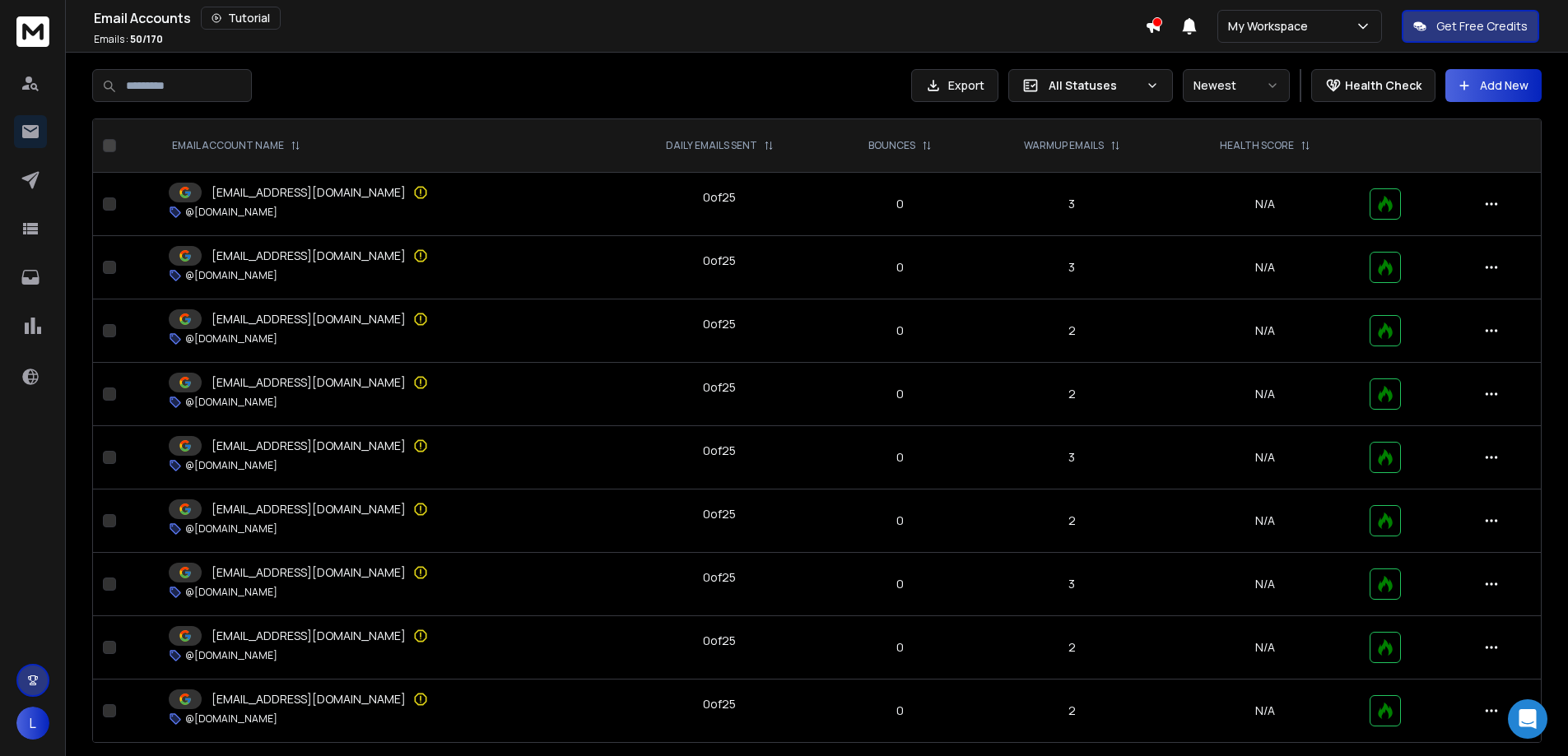
click at [1085, 81] on p "All Statuses" at bounding box center [1093, 85] width 90 height 17
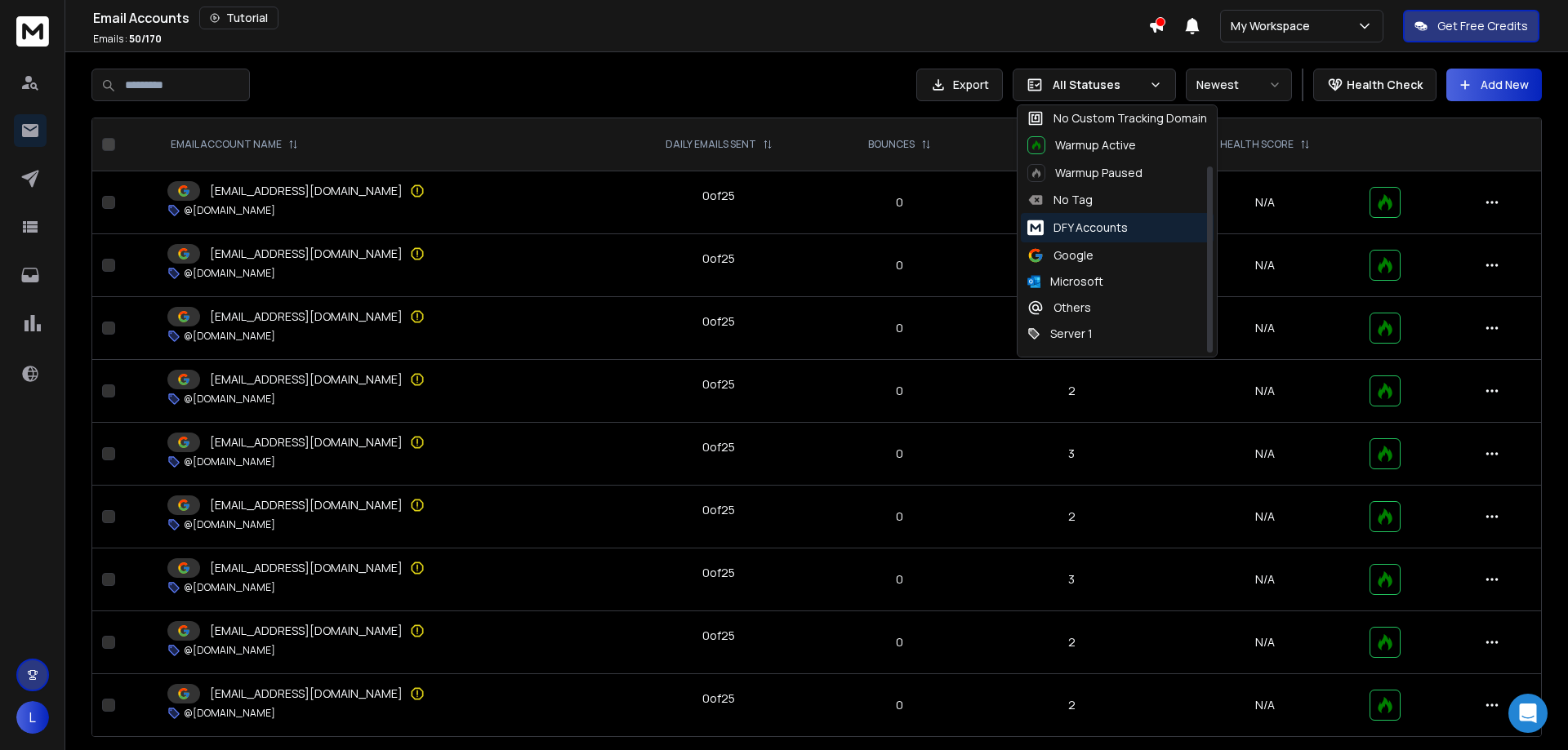
scroll to position [75, 0]
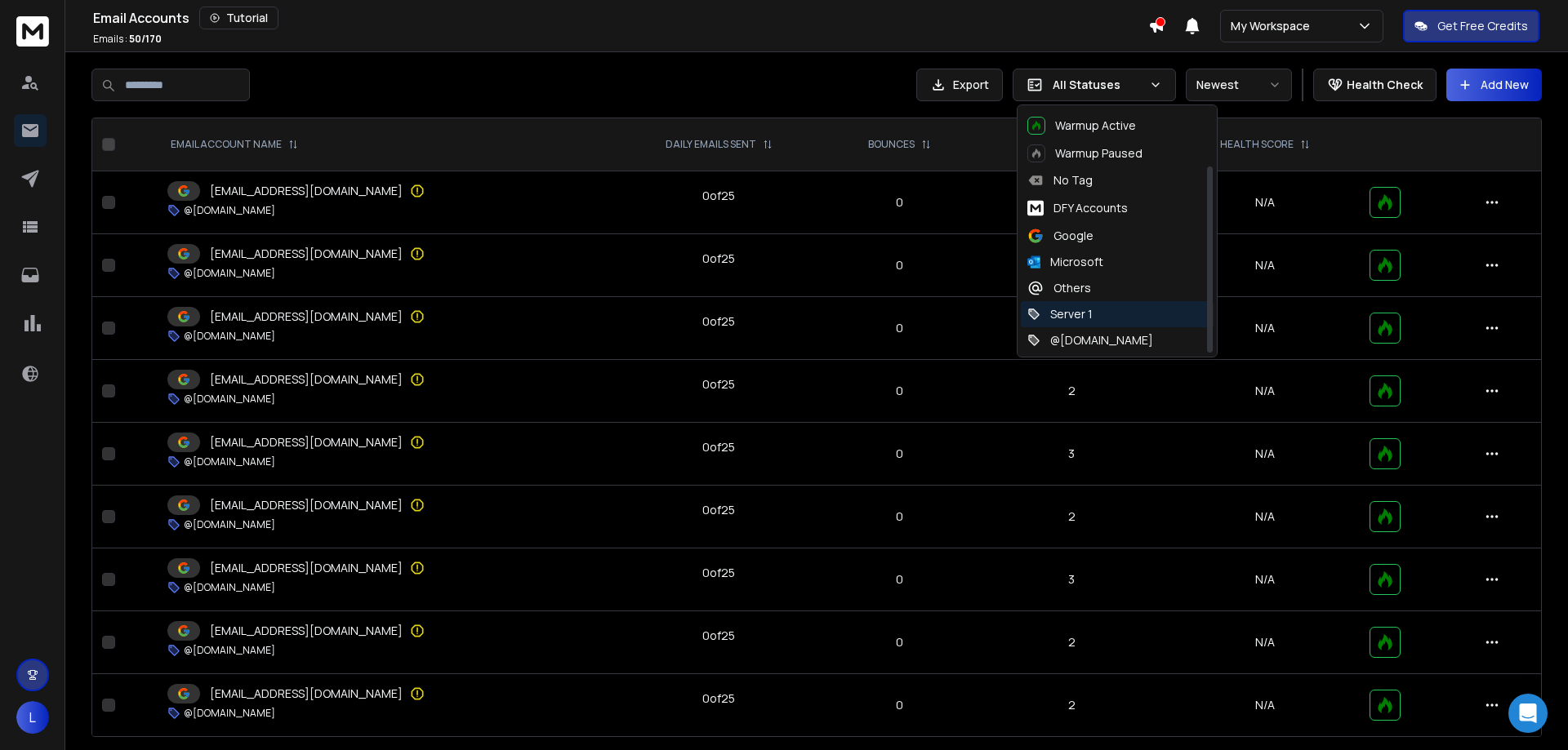
click at [1062, 311] on div "Server 1" at bounding box center [1059, 314] width 65 height 16
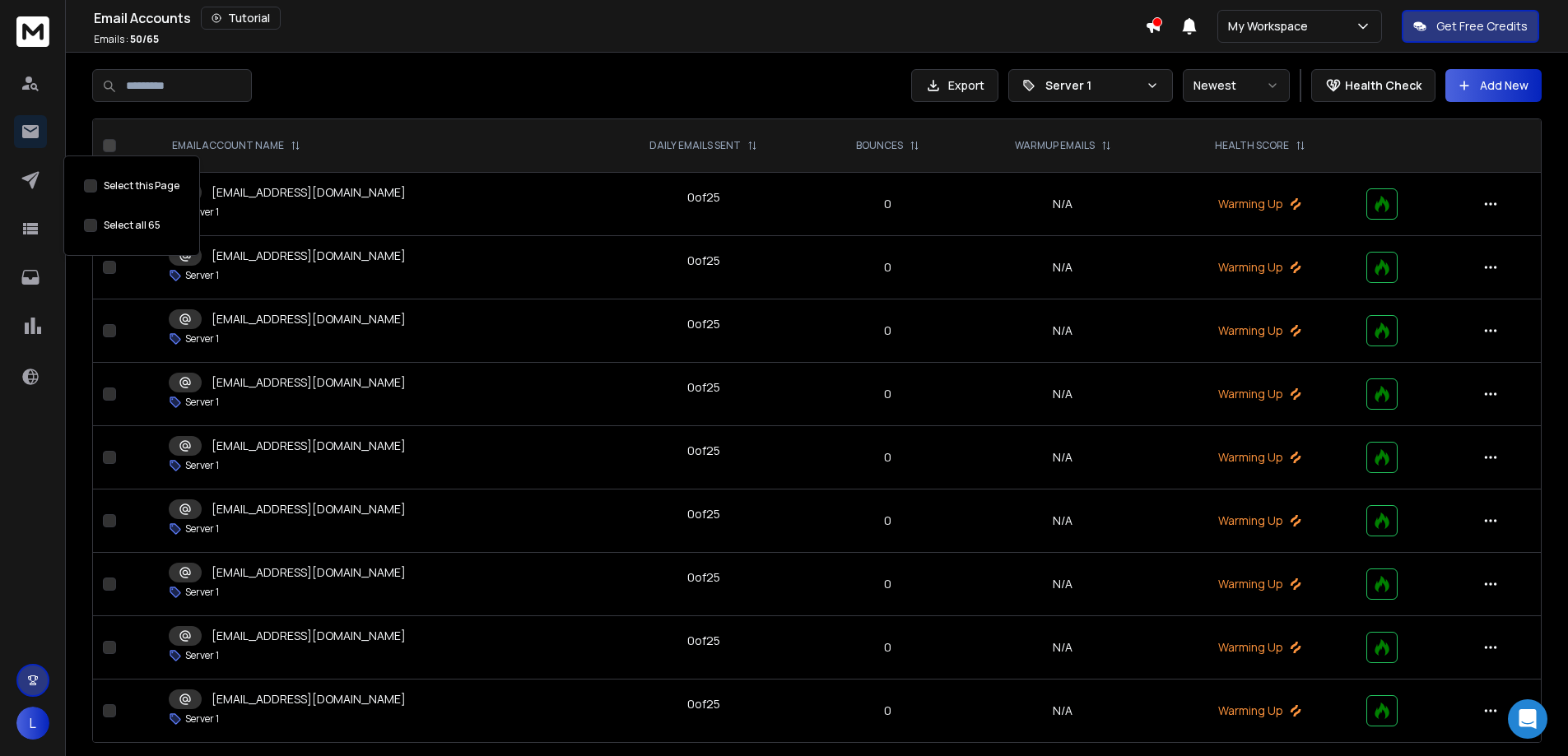
click at [91, 226] on button "Select this Page" at bounding box center [90, 226] width 13 height 13
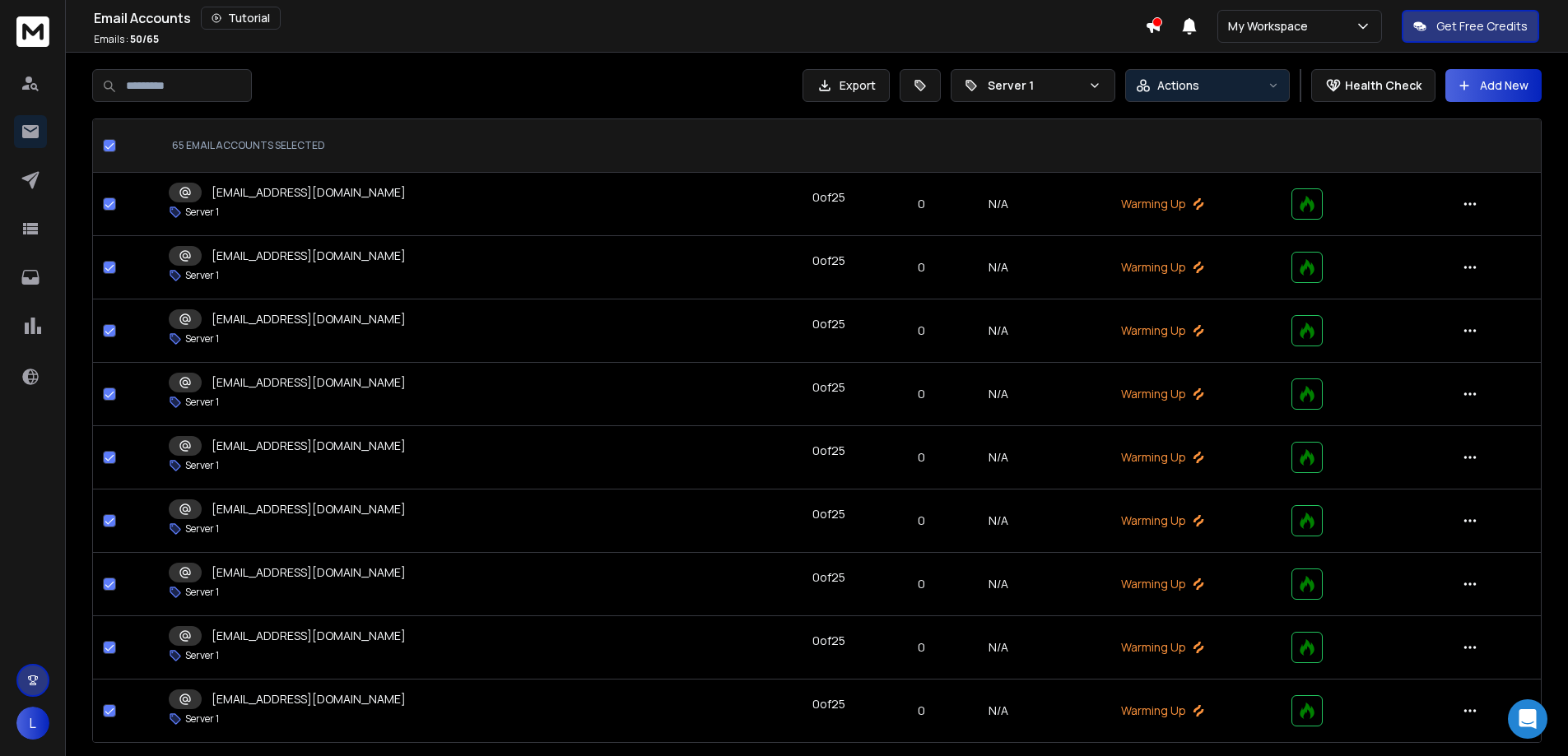
click at [1161, 96] on button "Actions" at bounding box center [1207, 85] width 164 height 33
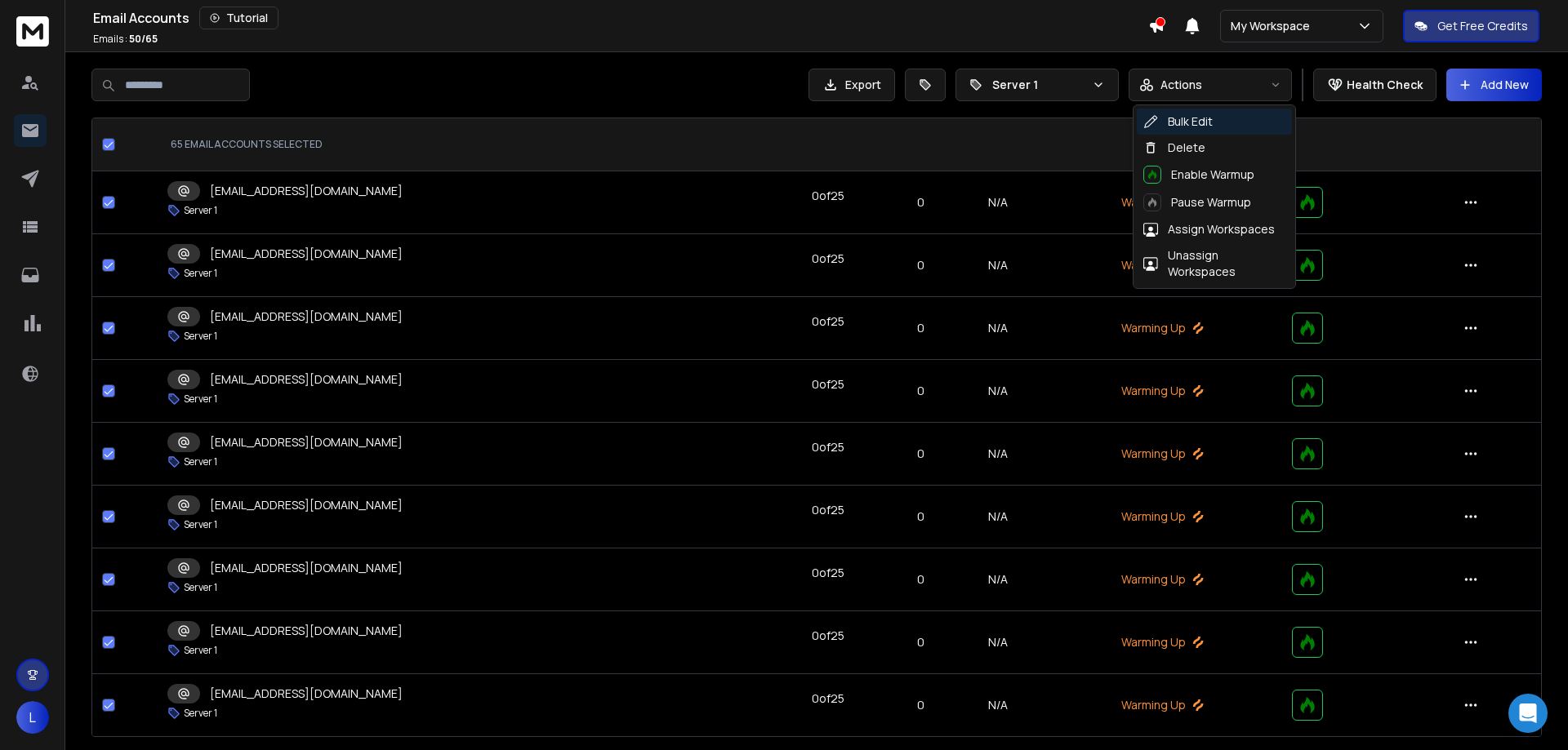
click at [1161, 125] on div "Bulk Edit" at bounding box center [1178, 122] width 69 height 16
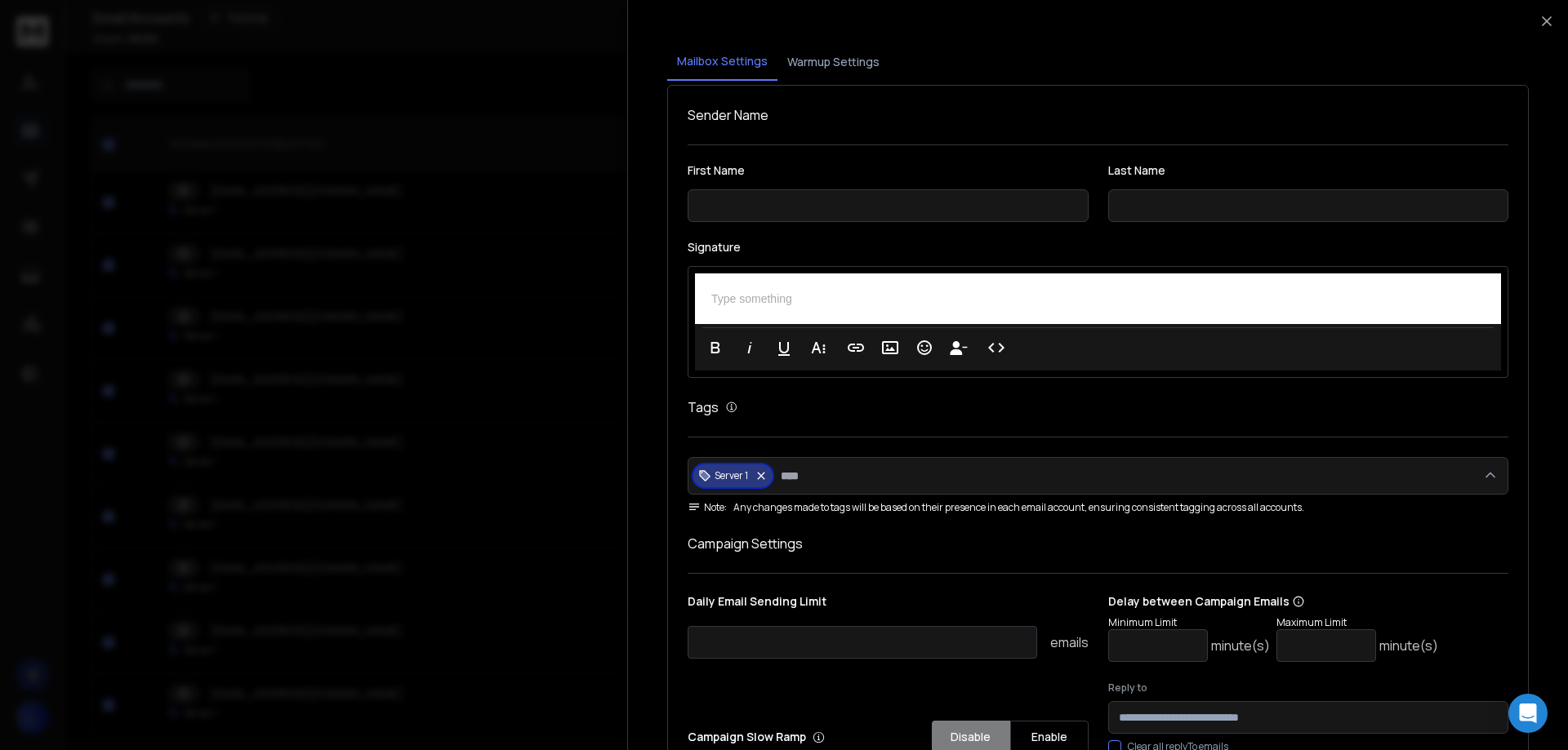
click at [823, 57] on button "Warmup Settings" at bounding box center [833, 63] width 112 height 36
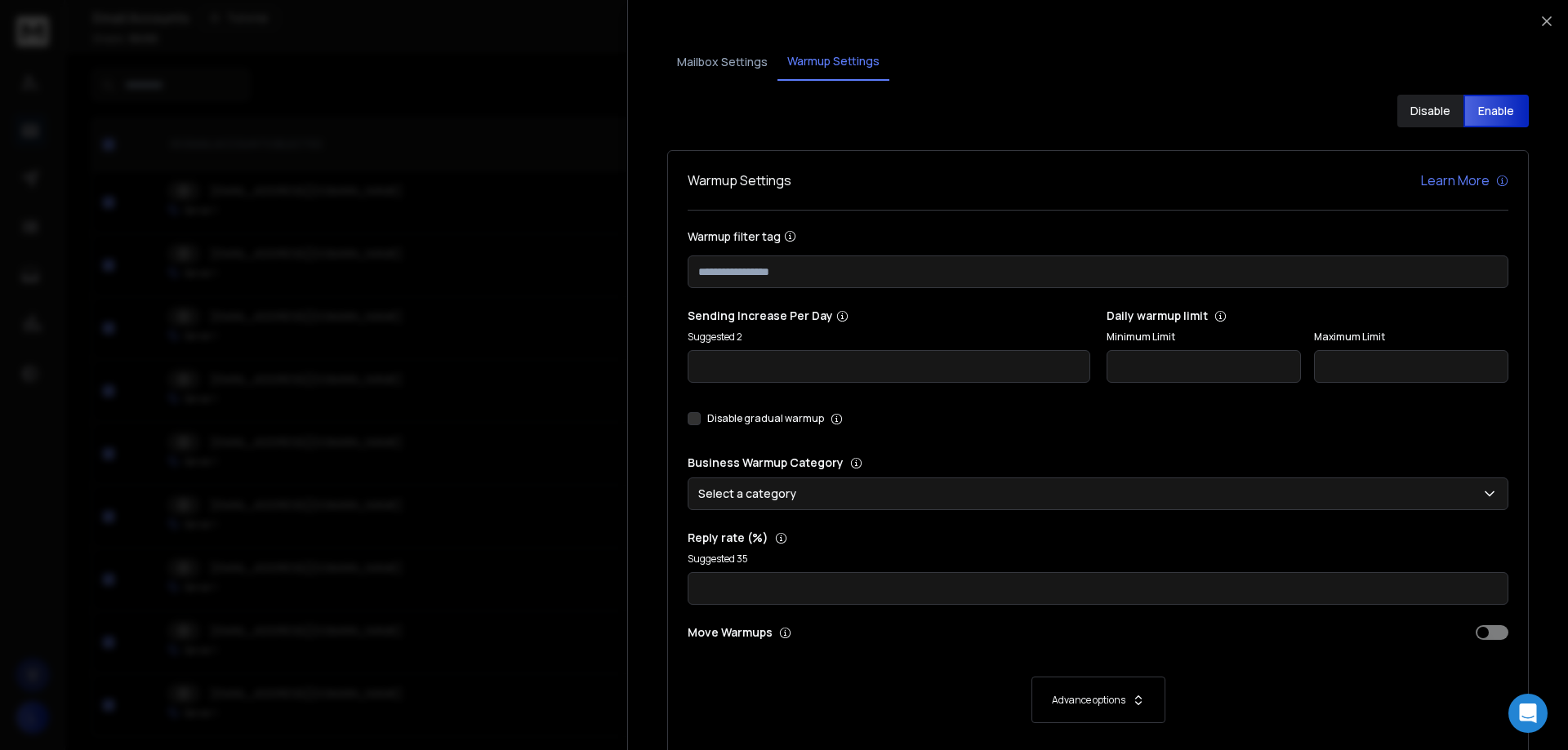
scroll to position [108, 0]
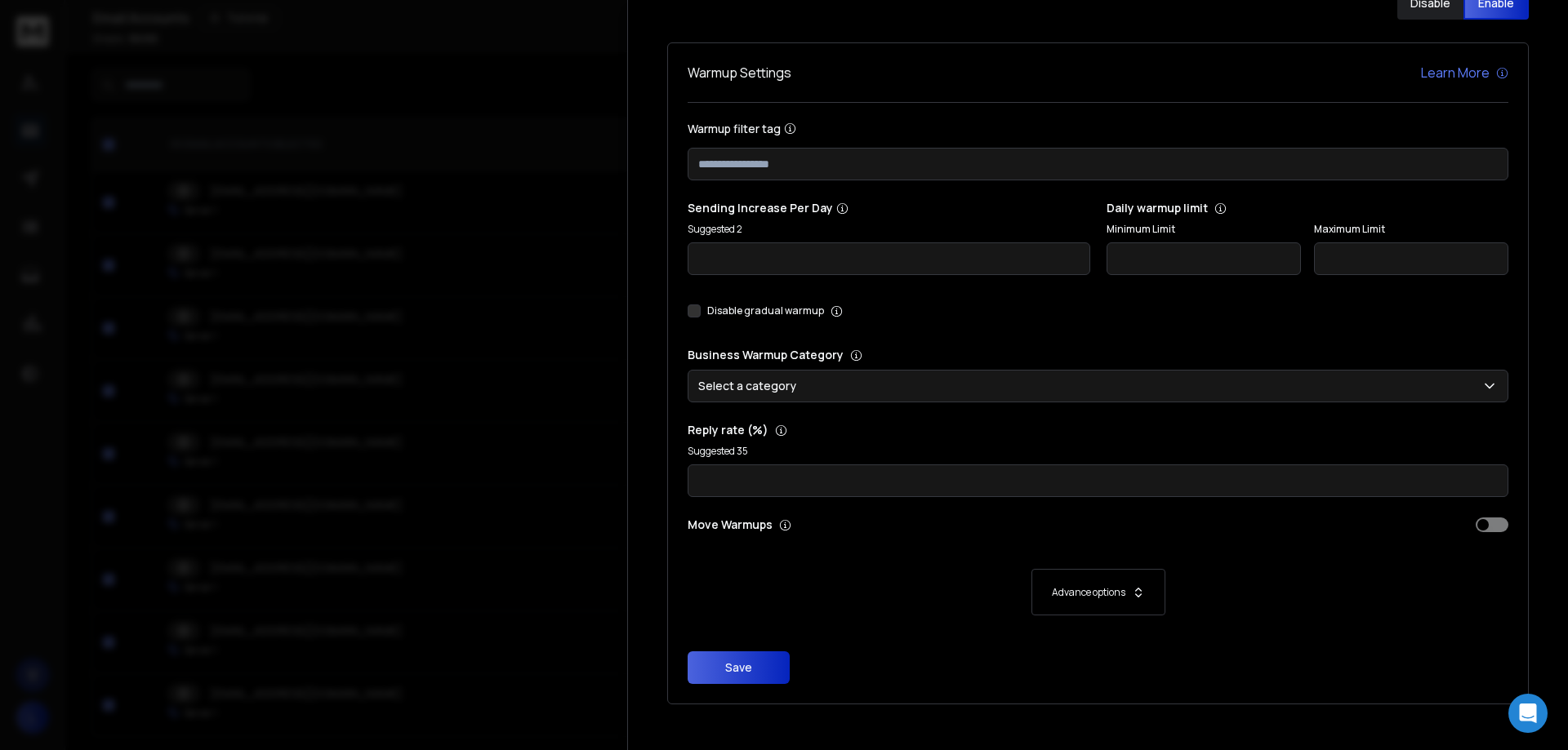
click at [1097, 605] on div "Advance options" at bounding box center [1098, 592] width 134 height 47
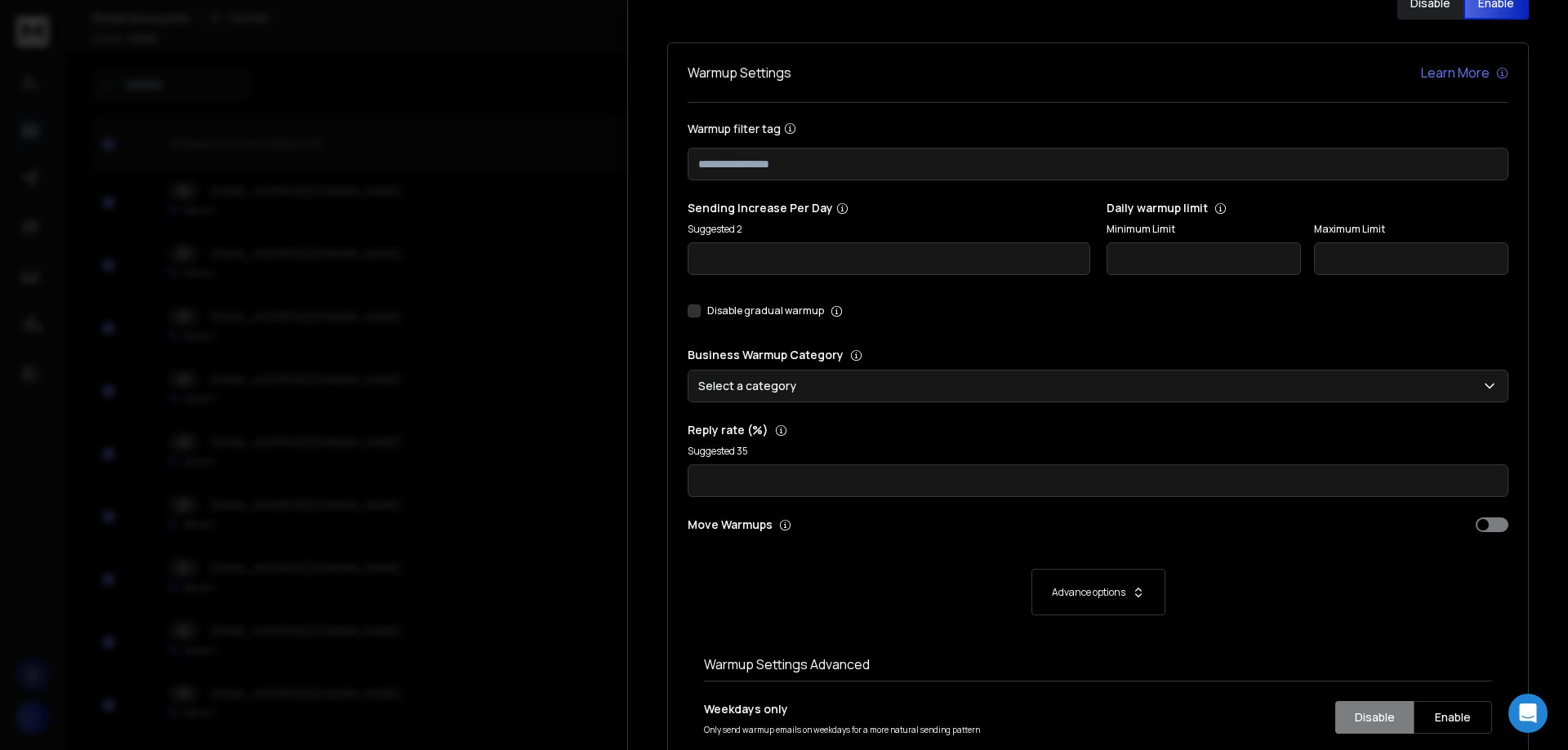
scroll to position [516, 0]
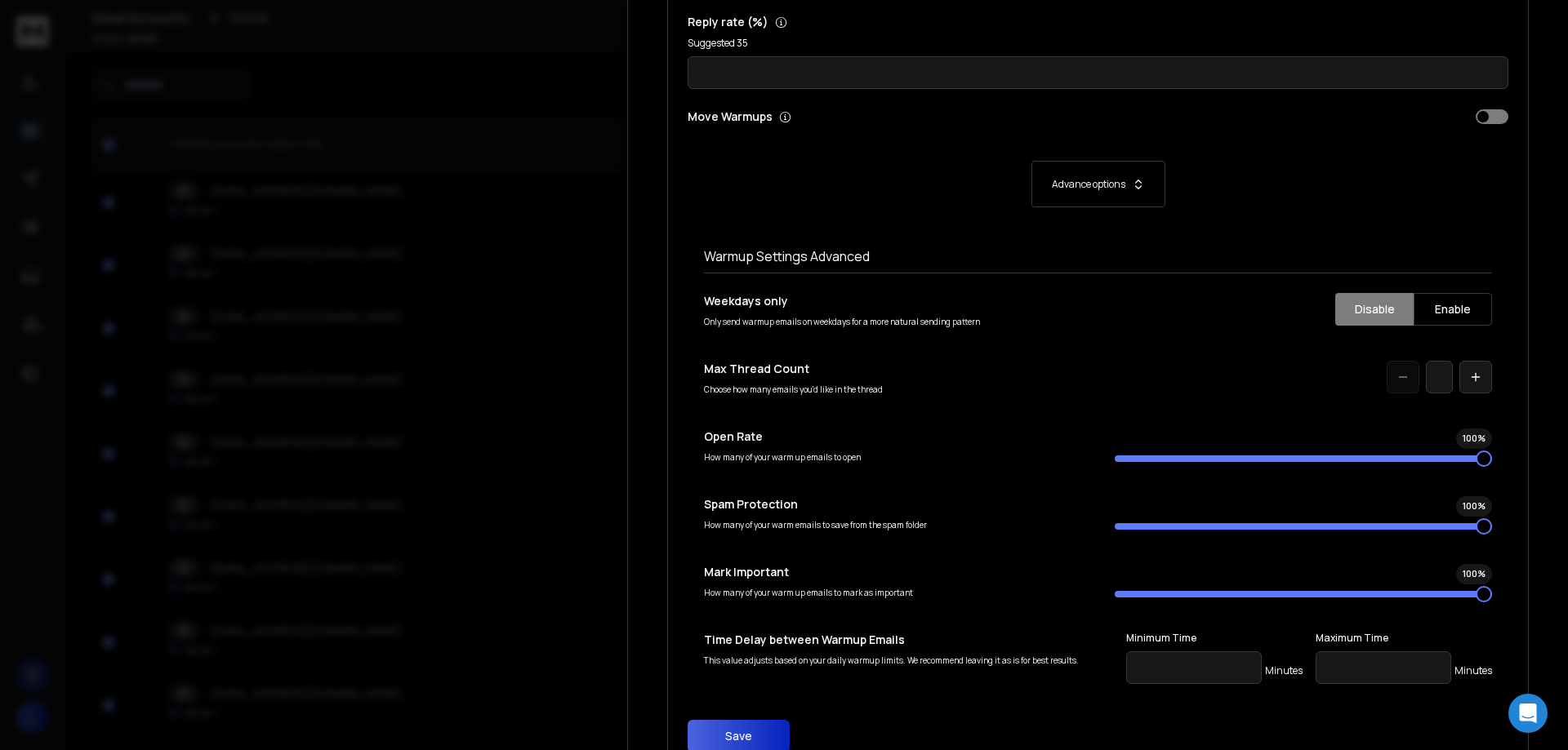
click at [1348, 594] on span at bounding box center [1303, 594] width 378 height 7
click at [1337, 595] on span at bounding box center [1339, 594] width 16 height 16
click at [757, 729] on button "Save" at bounding box center [739, 736] width 102 height 33
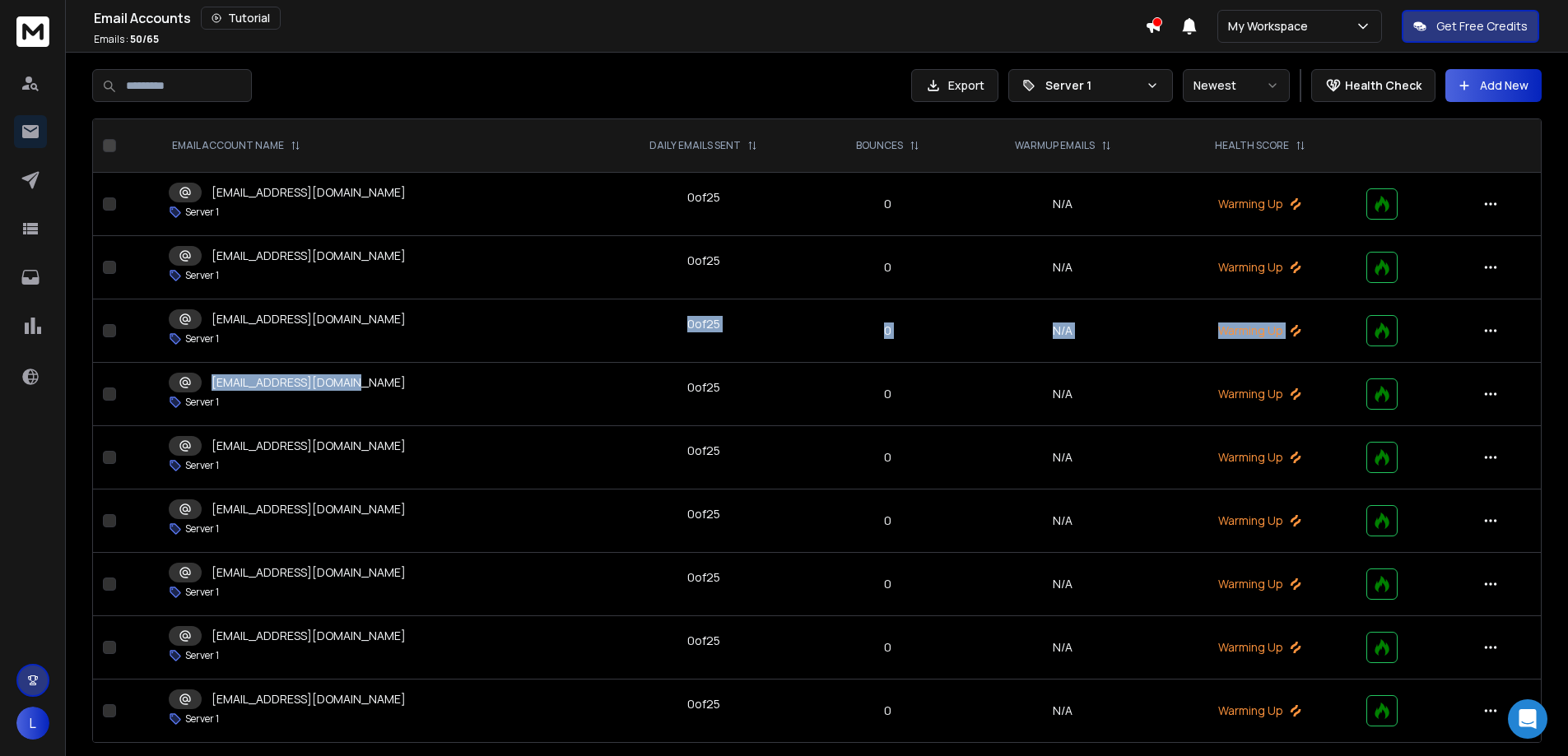
click at [493, 252] on div "friends@fasterscaling.com" at bounding box center [375, 256] width 414 height 20
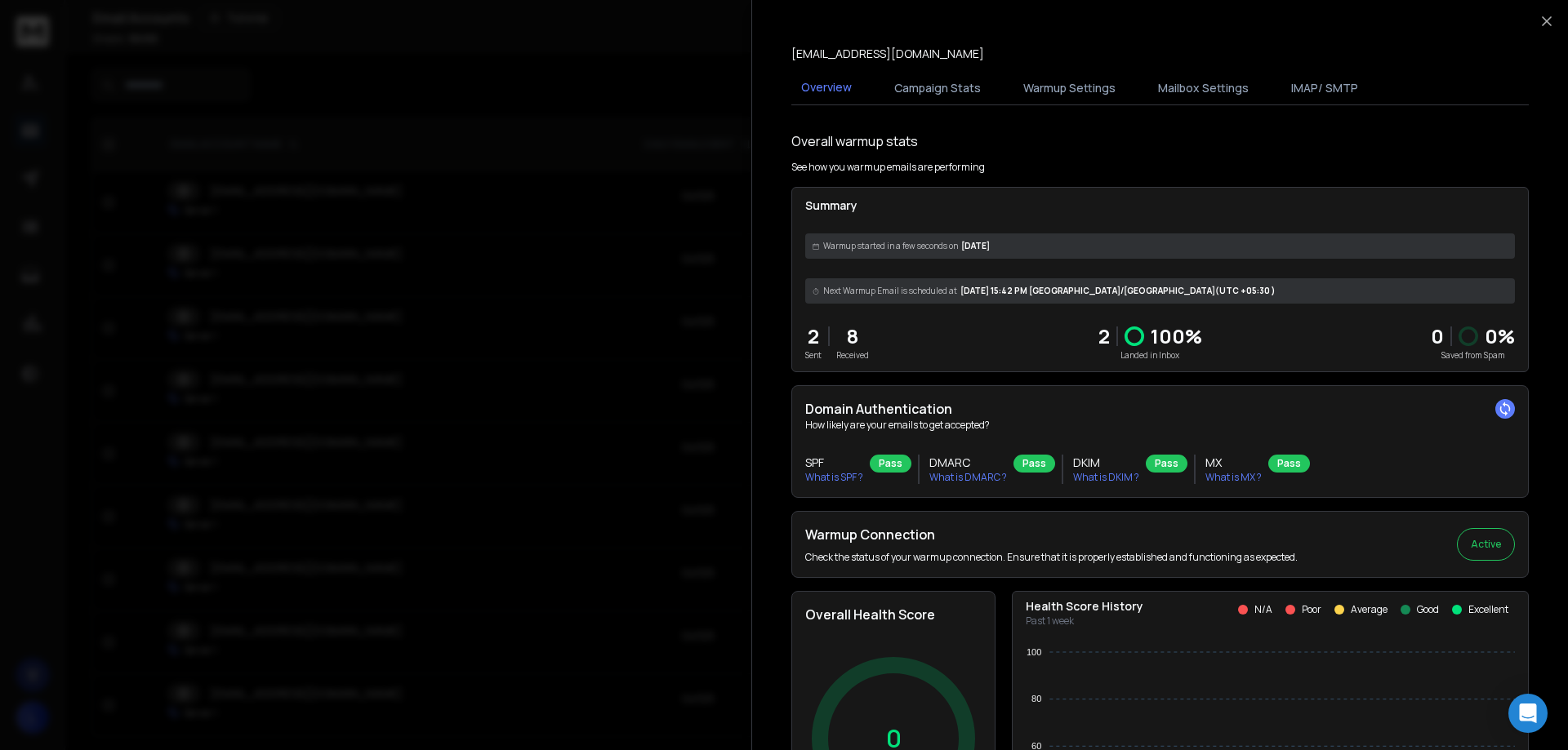
click at [1024, 76] on button "Warmup Settings" at bounding box center [1069, 88] width 112 height 36
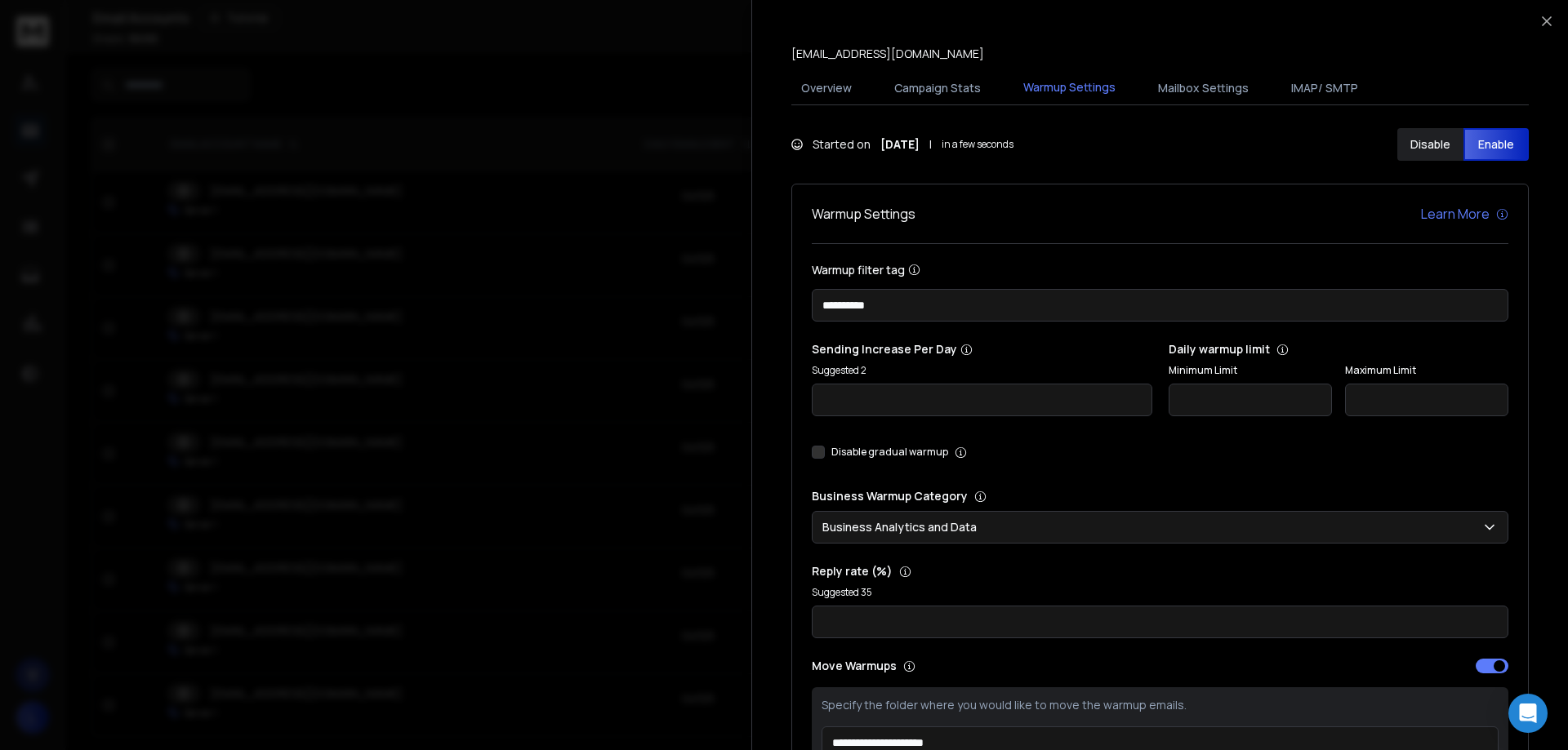
scroll to position [262, 0]
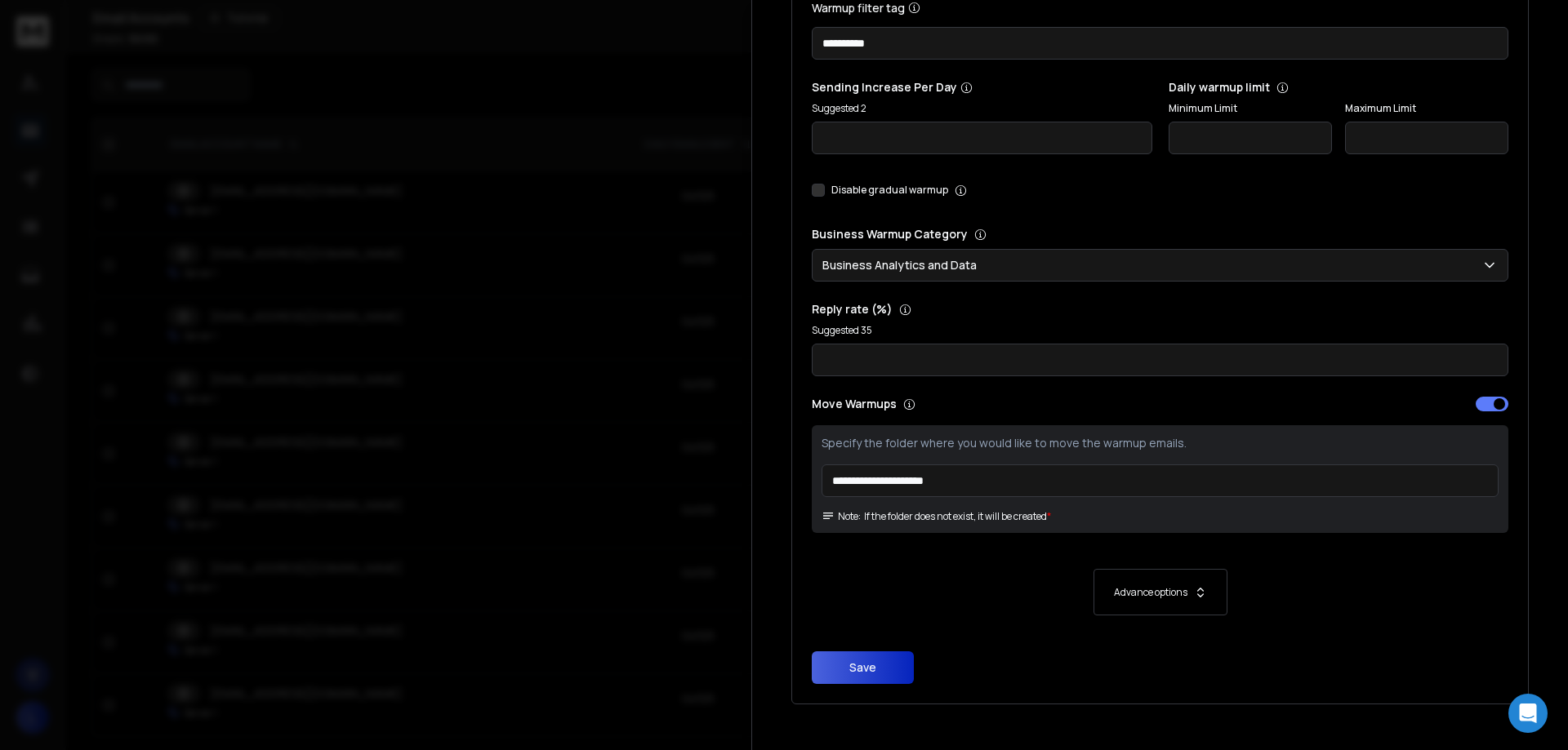
click at [1142, 590] on p "Advance options" at bounding box center [1150, 593] width 73 height 13
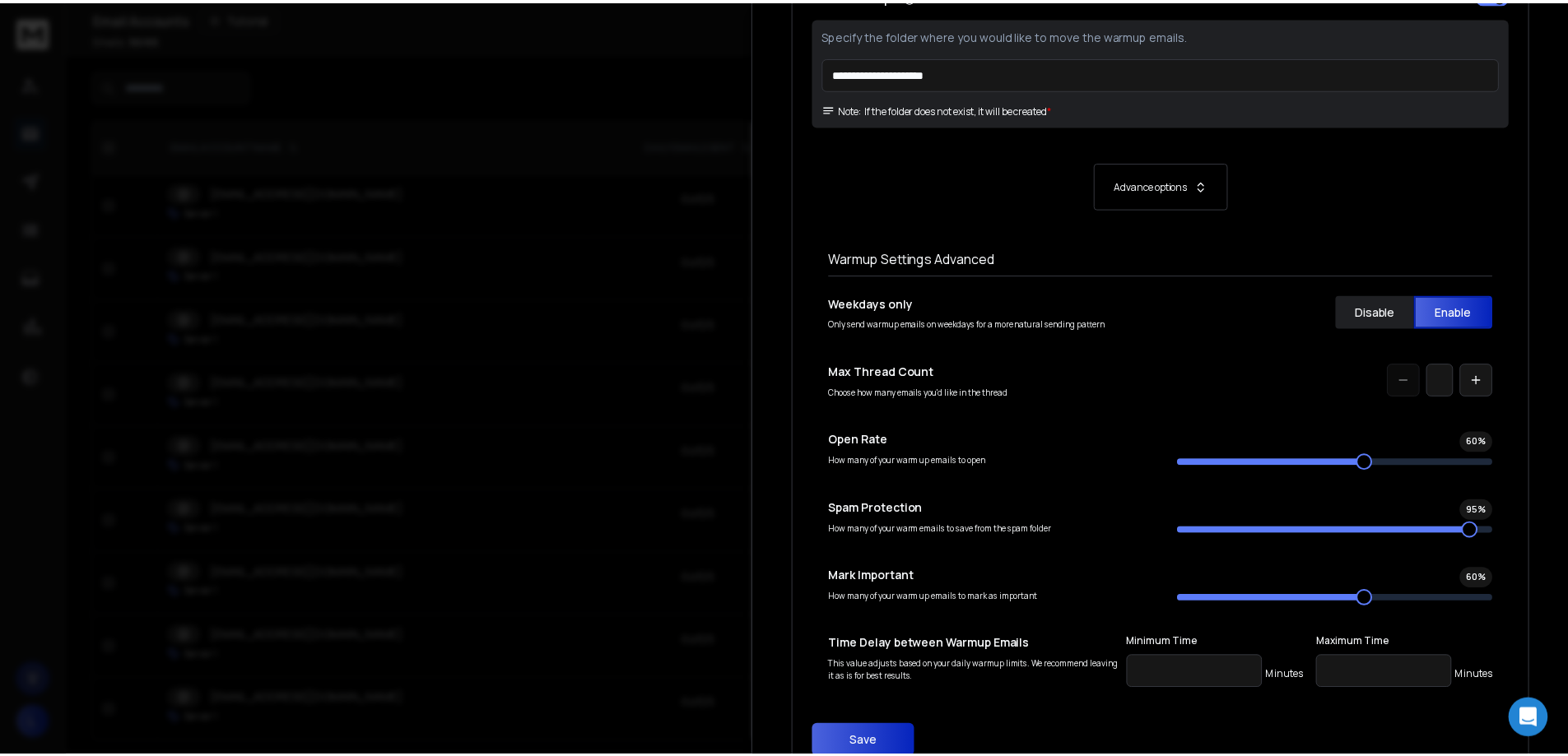
scroll to position [744, 0]
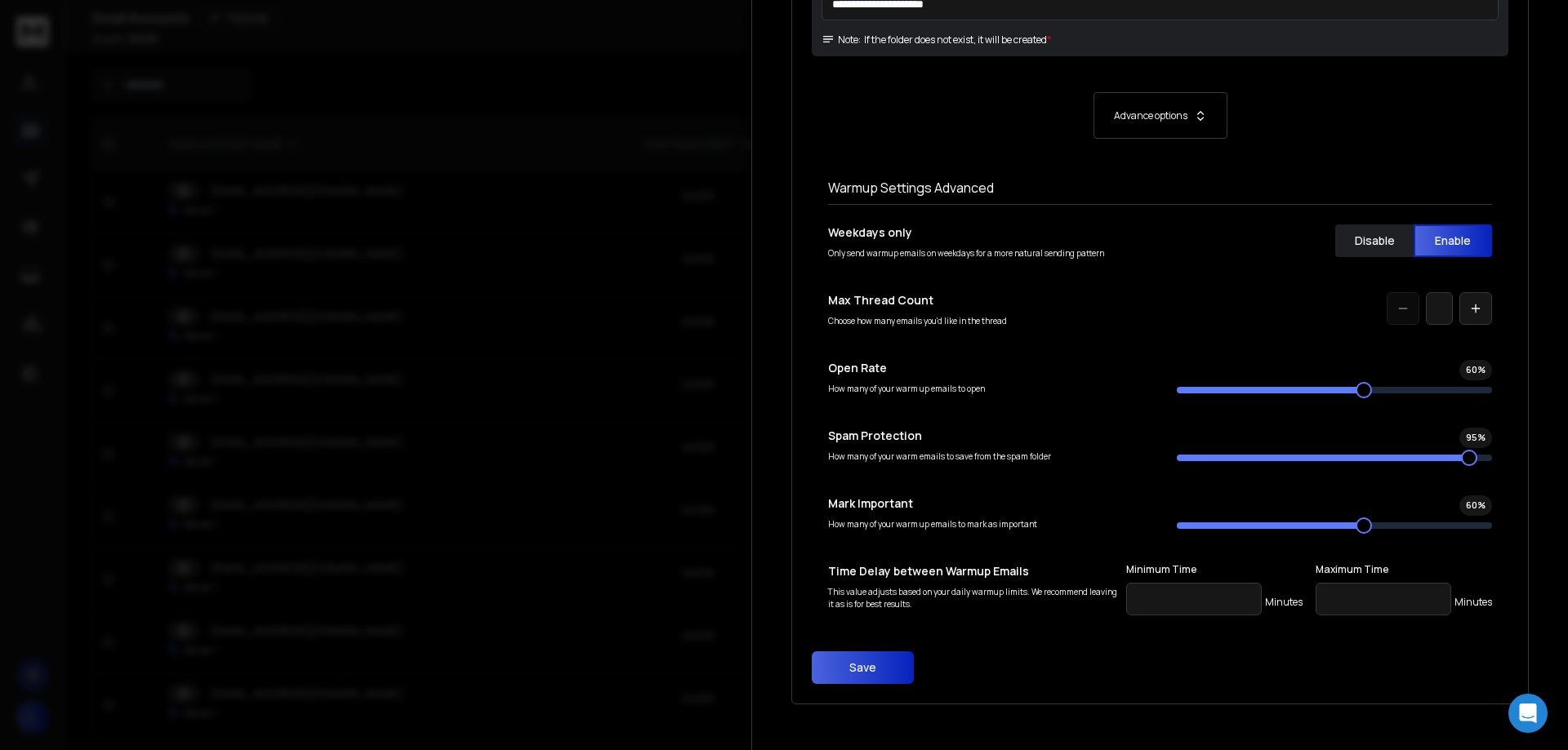
click at [453, 281] on div at bounding box center [784, 375] width 1568 height 750
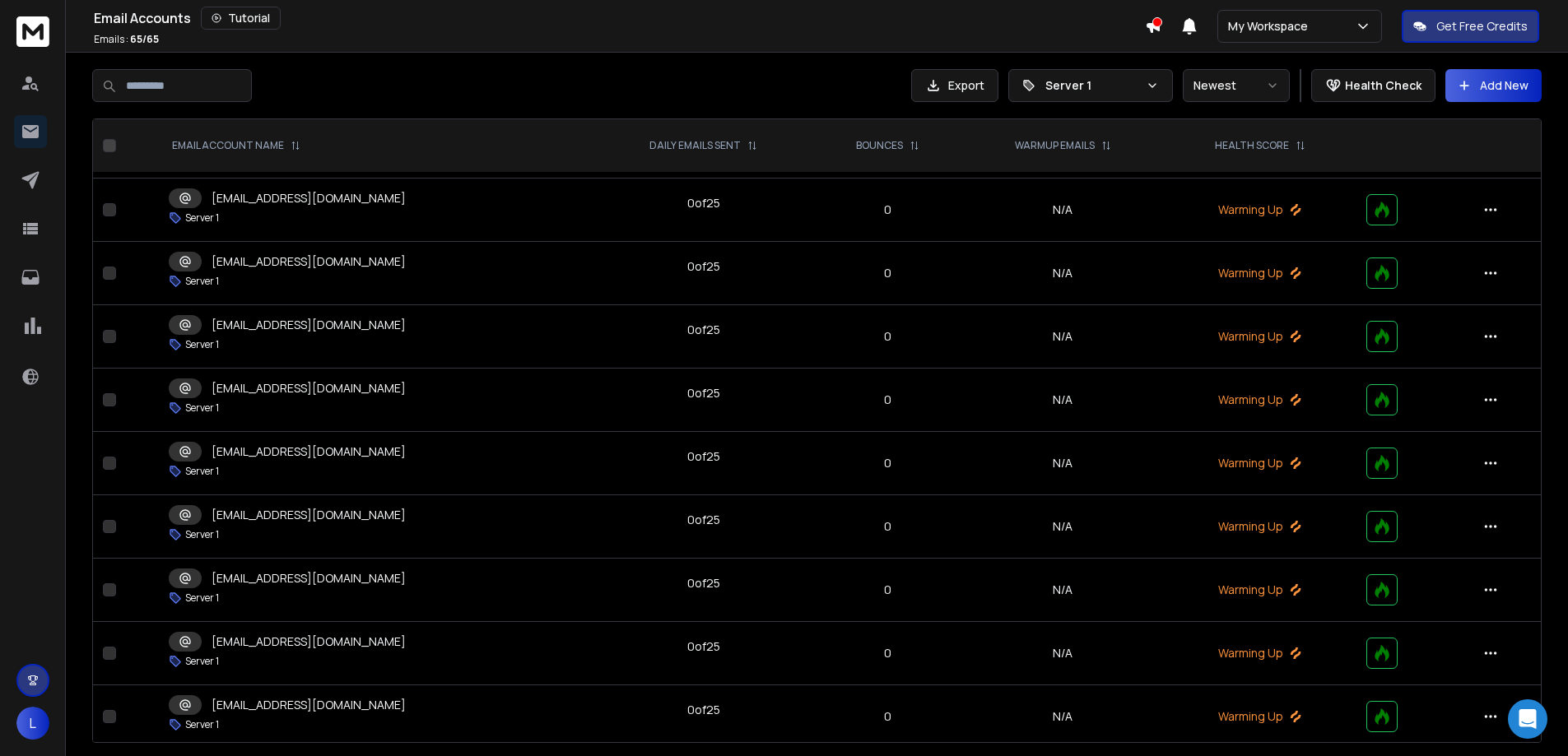
scroll to position [3561, 0]
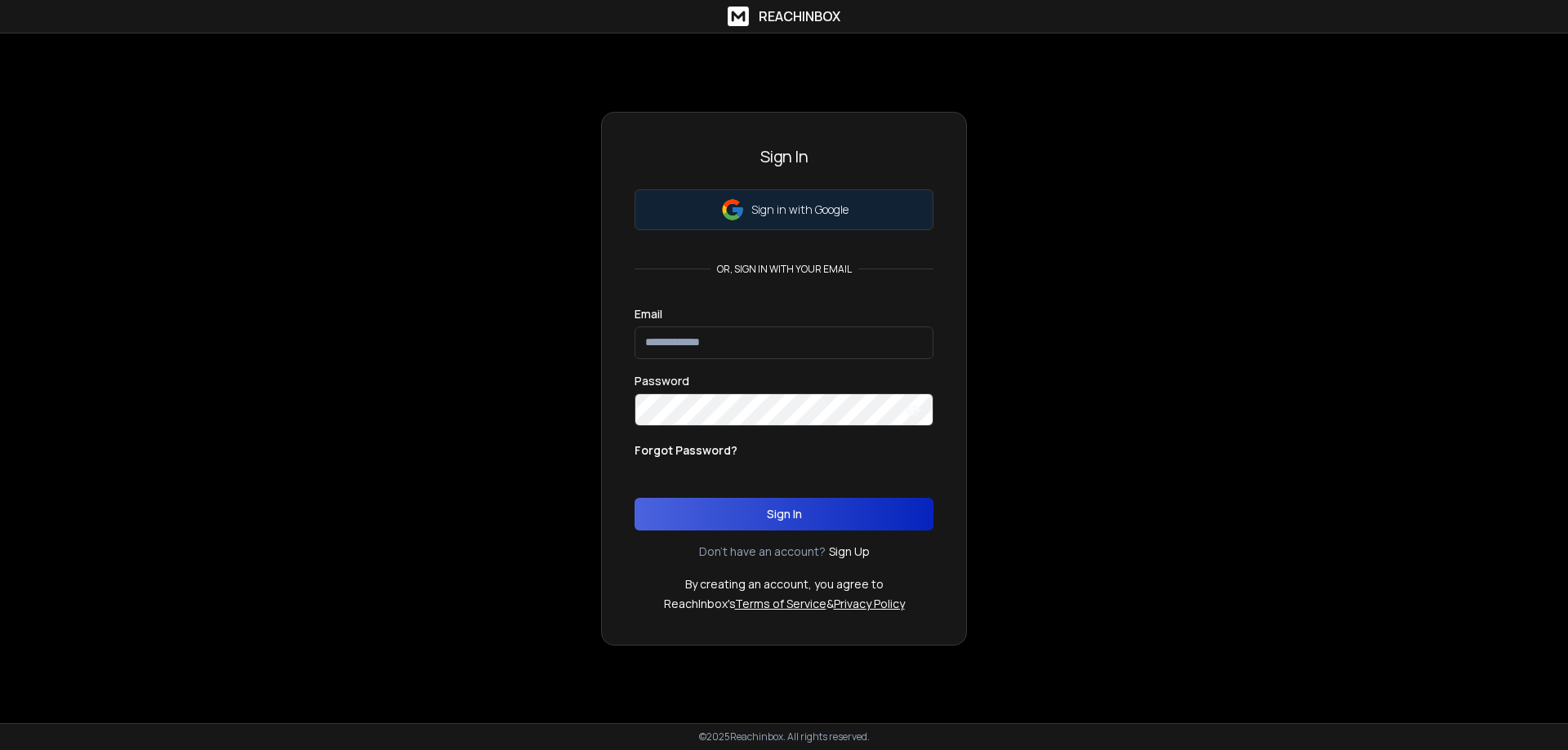
click at [730, 203] on icon at bounding box center [730, 203] width 16 height 8
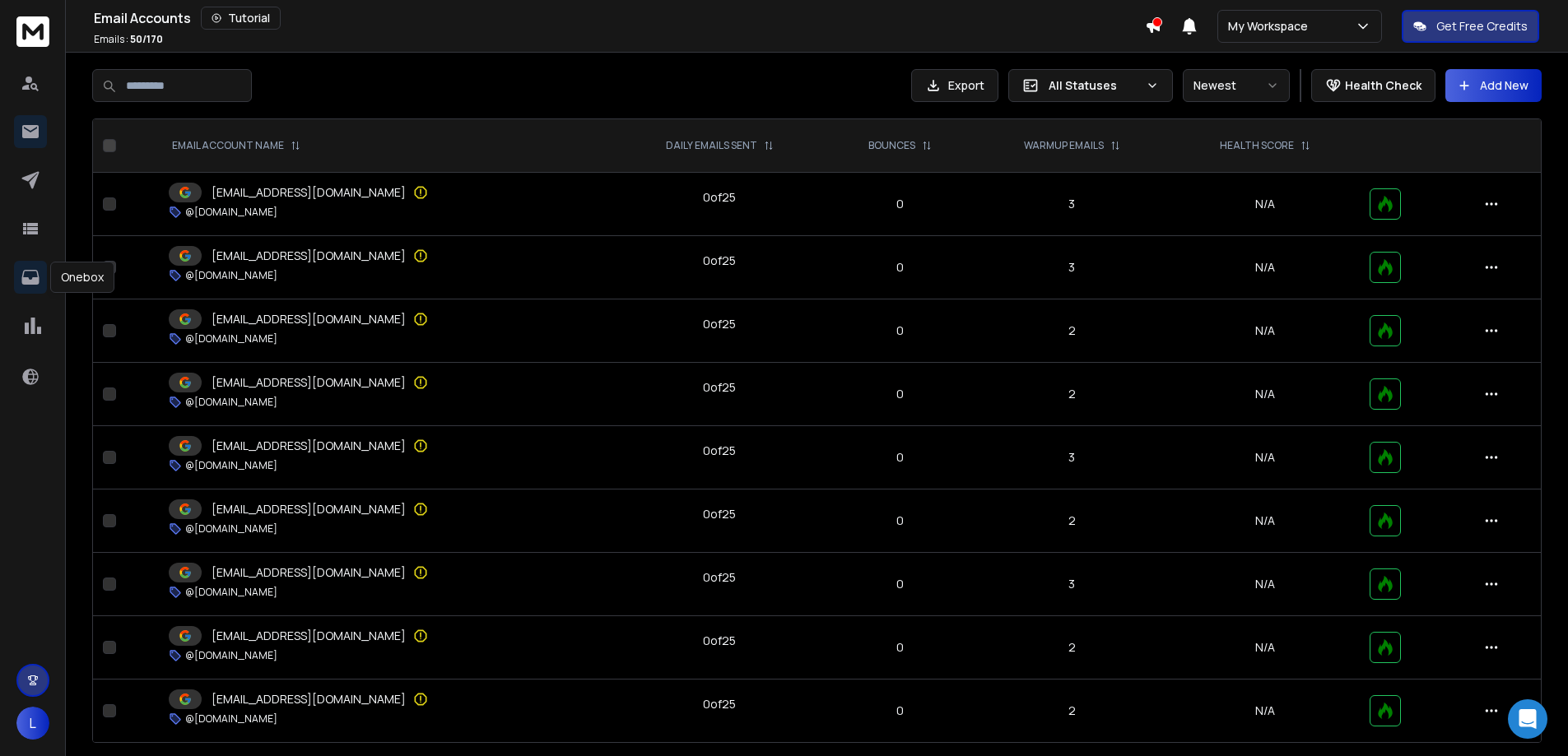
click at [32, 281] on icon at bounding box center [30, 277] width 17 height 15
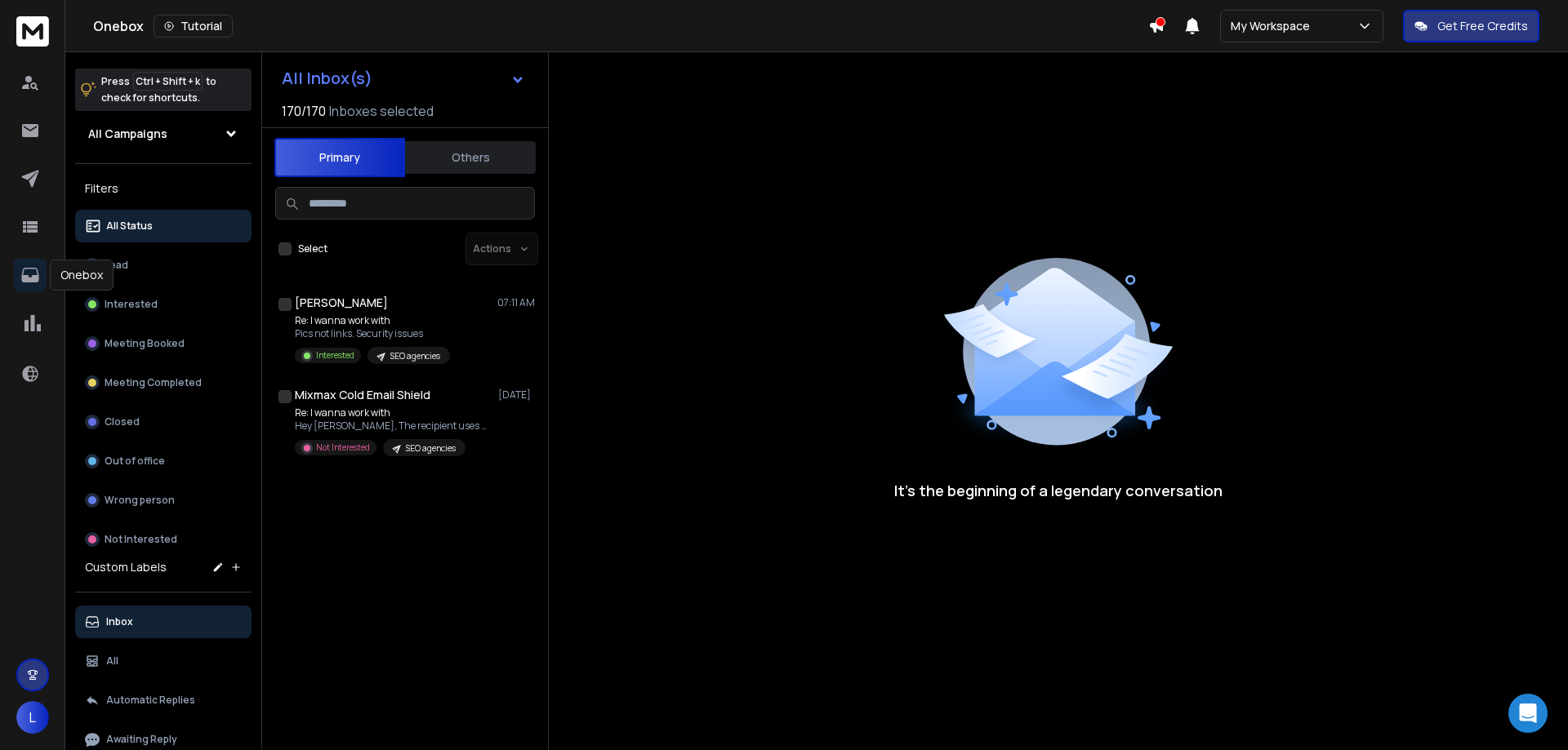
click at [400, 257] on div "Select Actions" at bounding box center [404, 246] width 286 height 40
